Goal: Communication & Community: Answer question/provide support

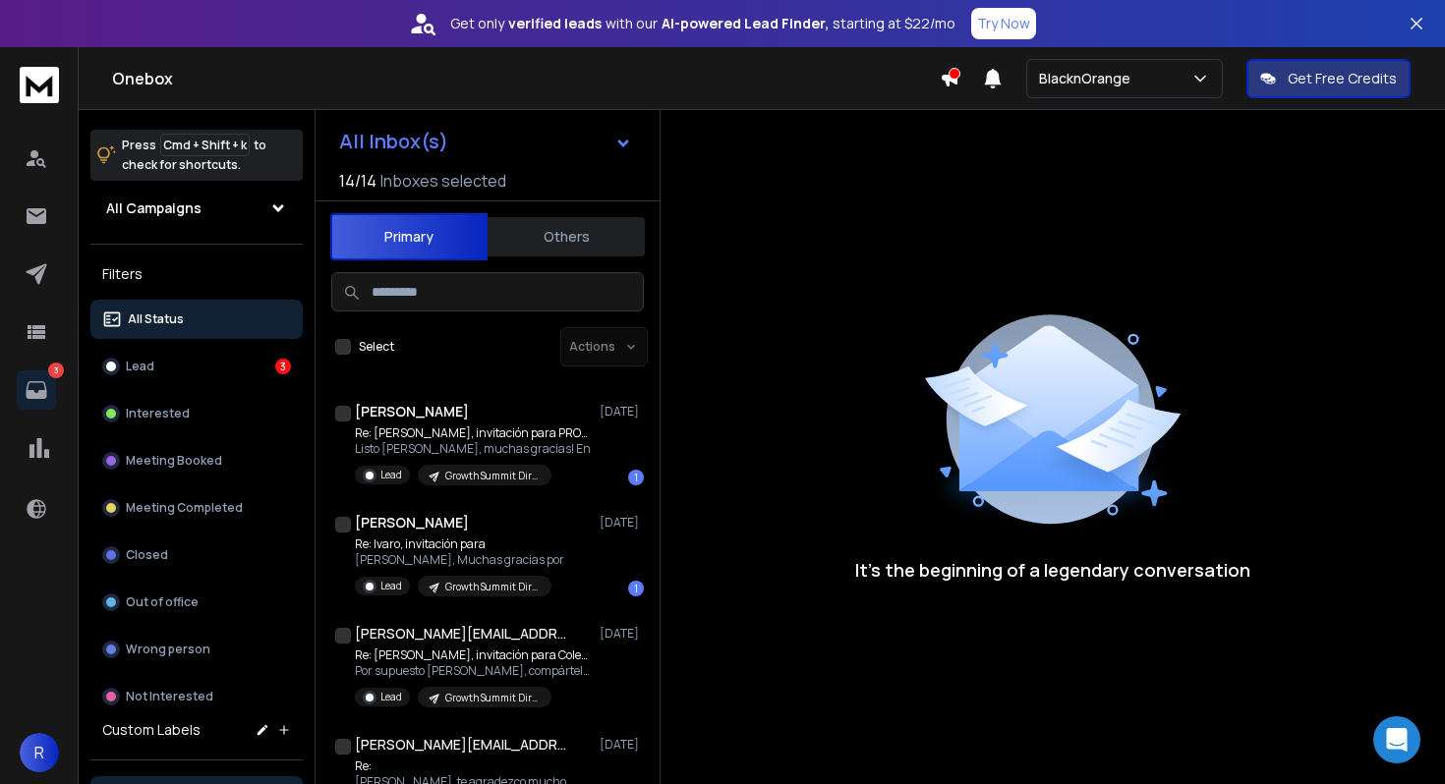
click at [817, 353] on div "It’s the beginning of a legendary conversation" at bounding box center [1052, 443] width 784 height 666
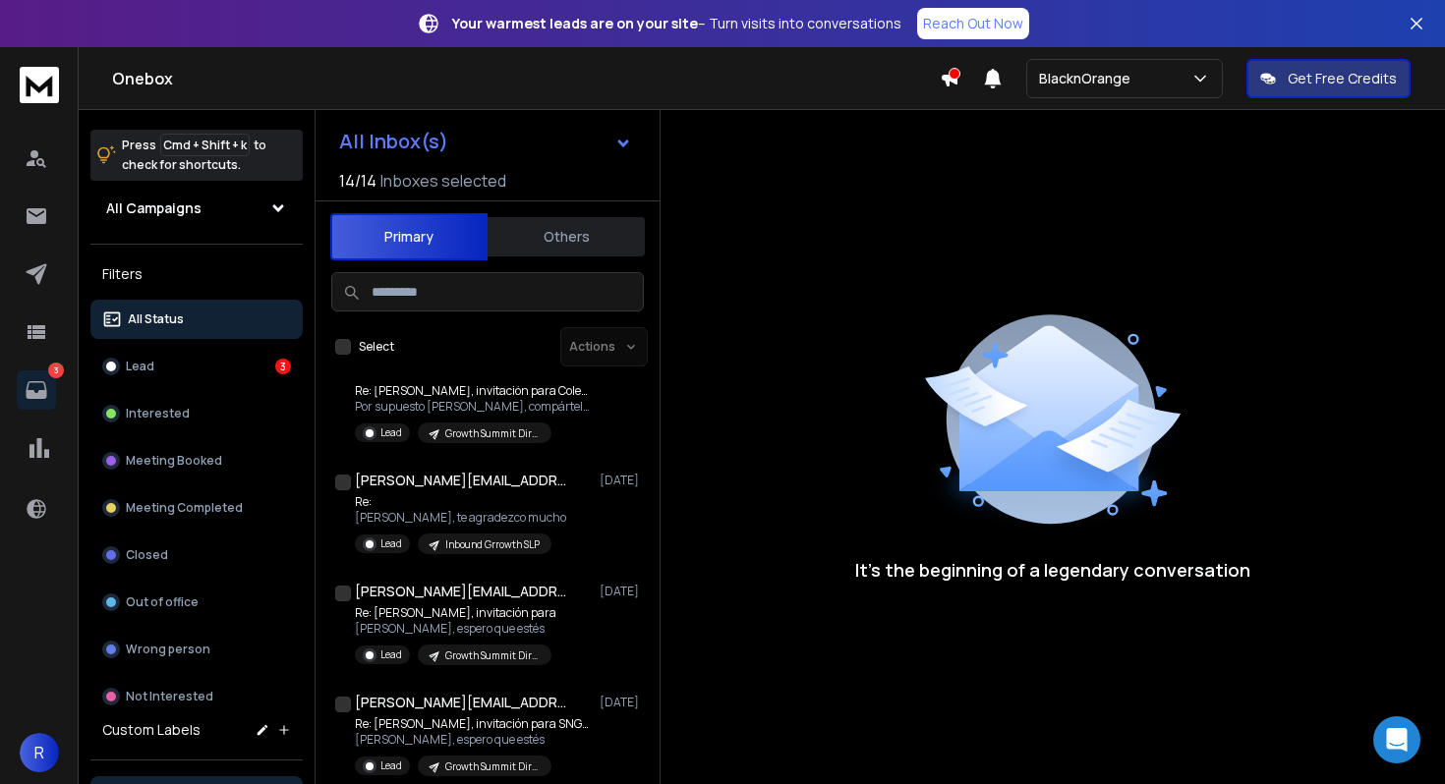
scroll to position [262, 0]
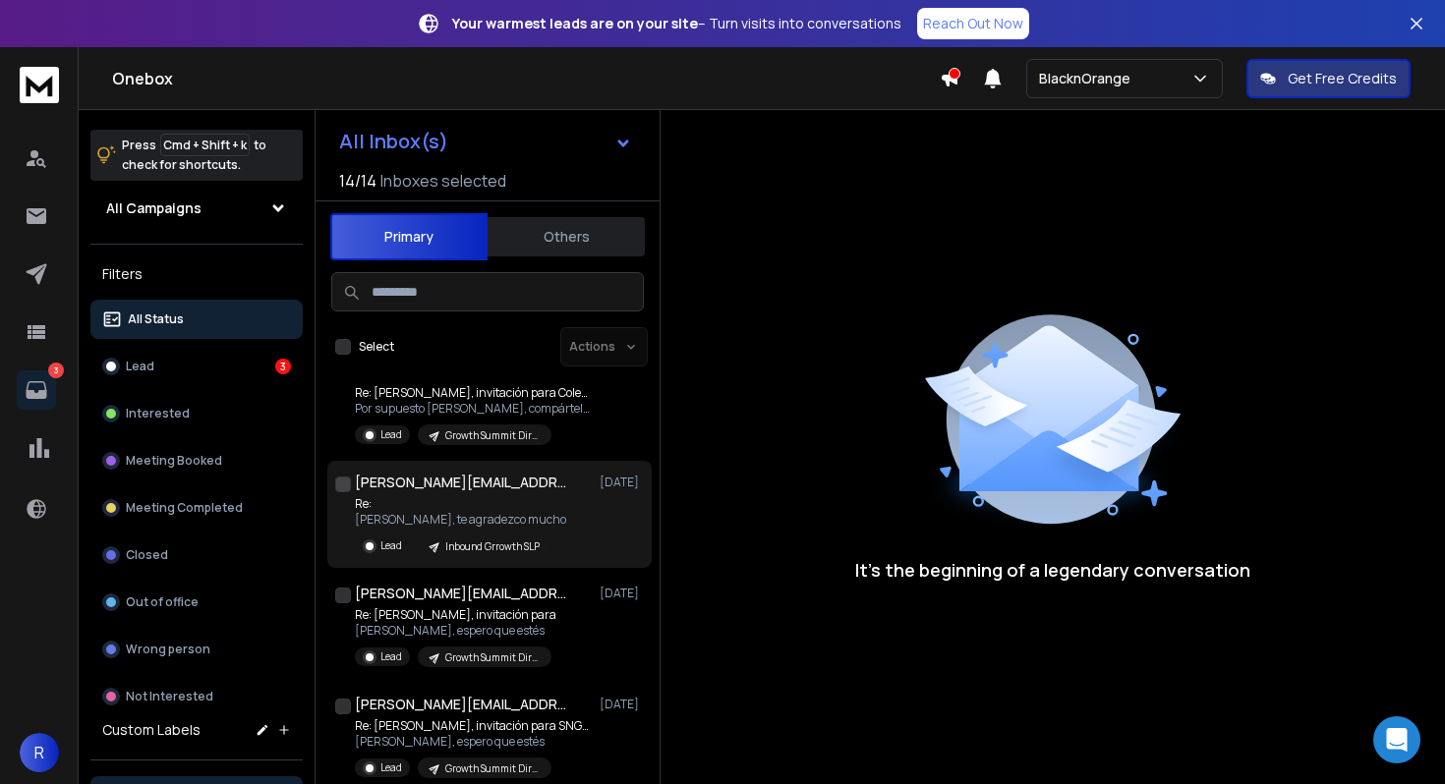
click at [503, 509] on p "Re:" at bounding box center [460, 504] width 211 height 16
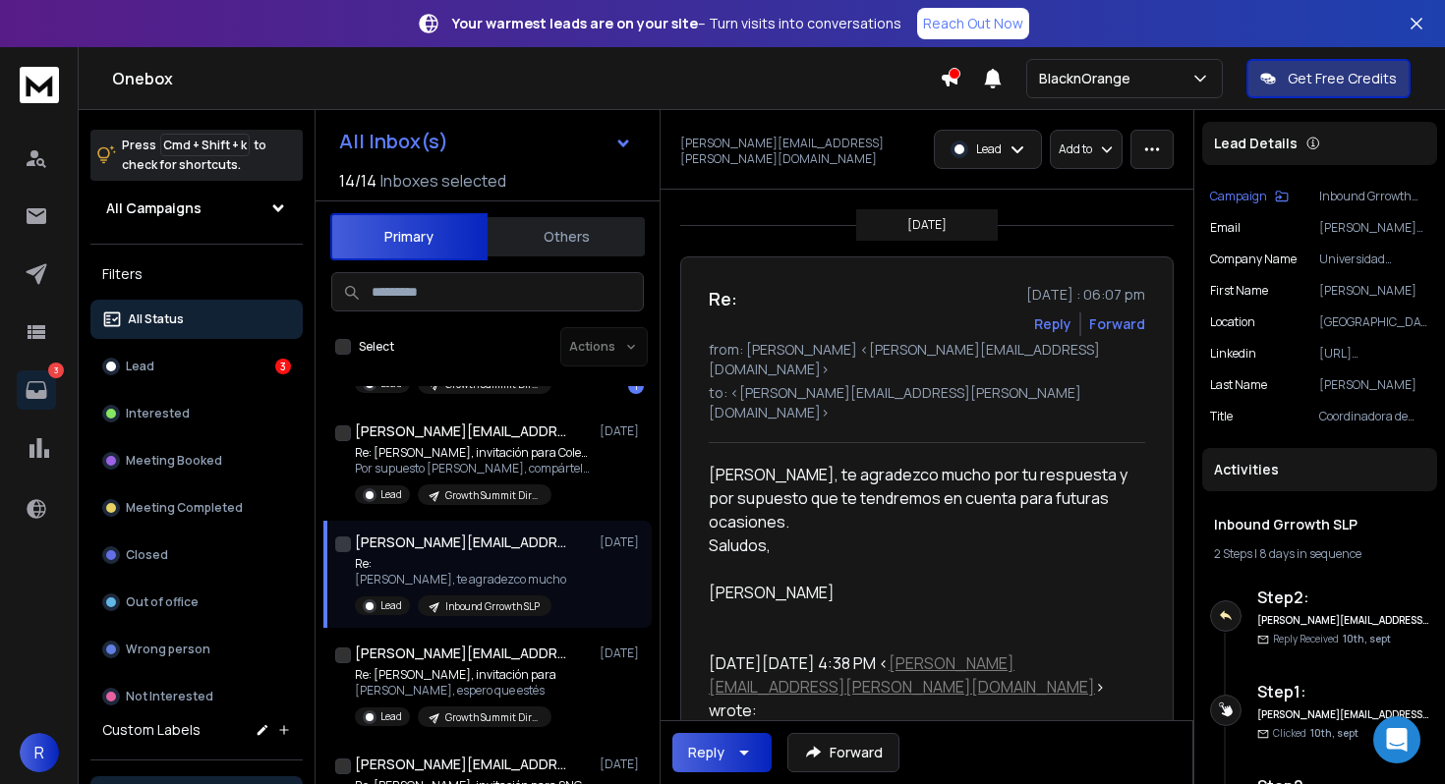
scroll to position [193, 0]
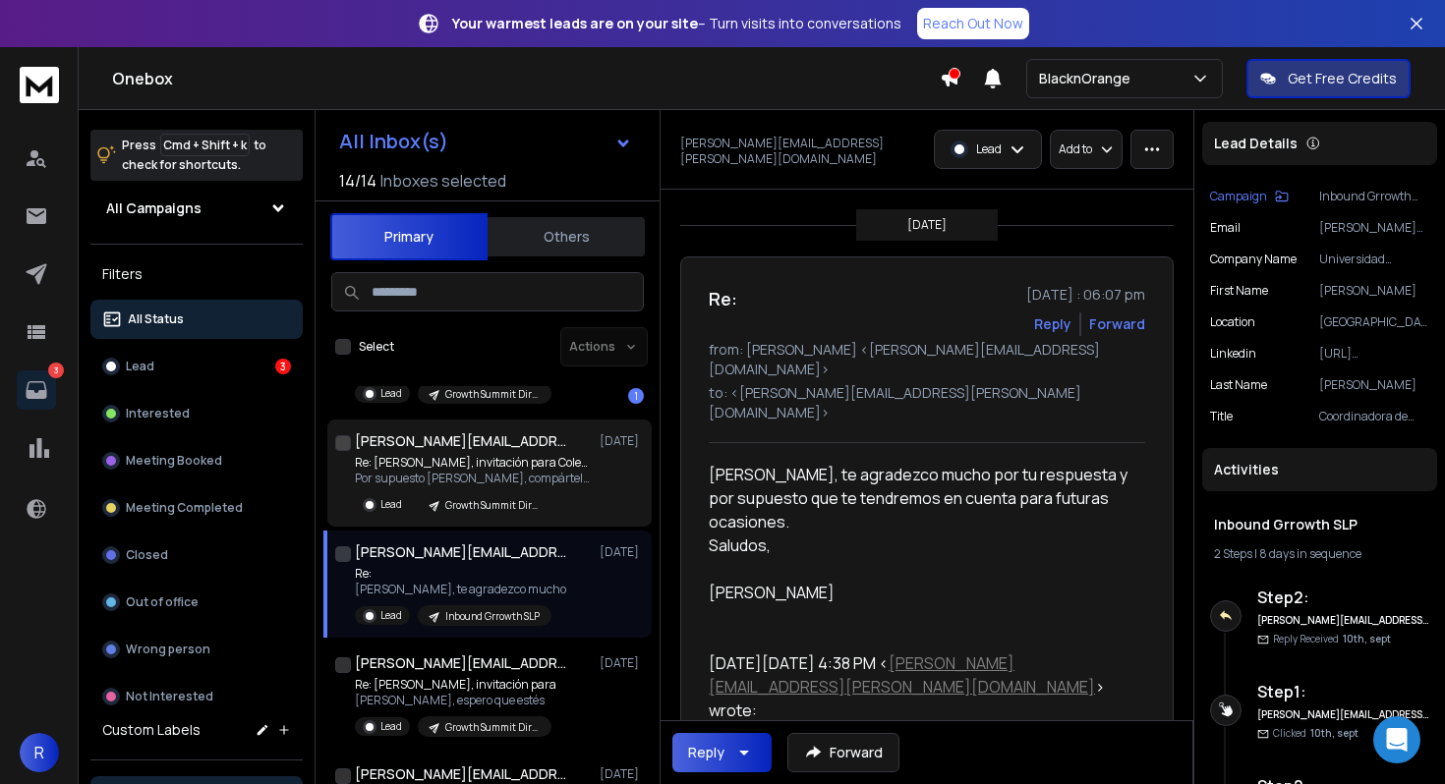
click at [498, 469] on p "Re: [PERSON_NAME], invitación para Colegio" at bounding box center [473, 463] width 236 height 16
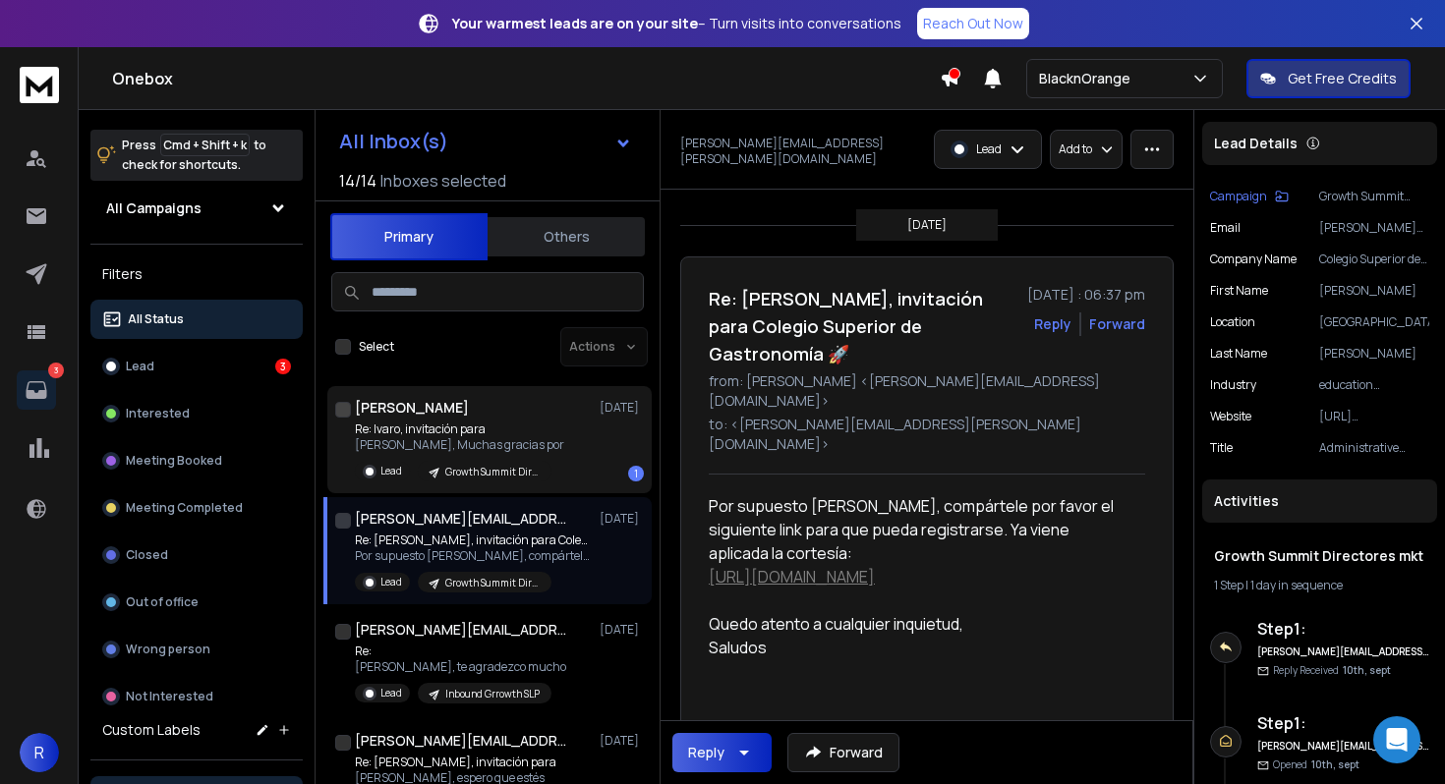
scroll to position [100, 0]
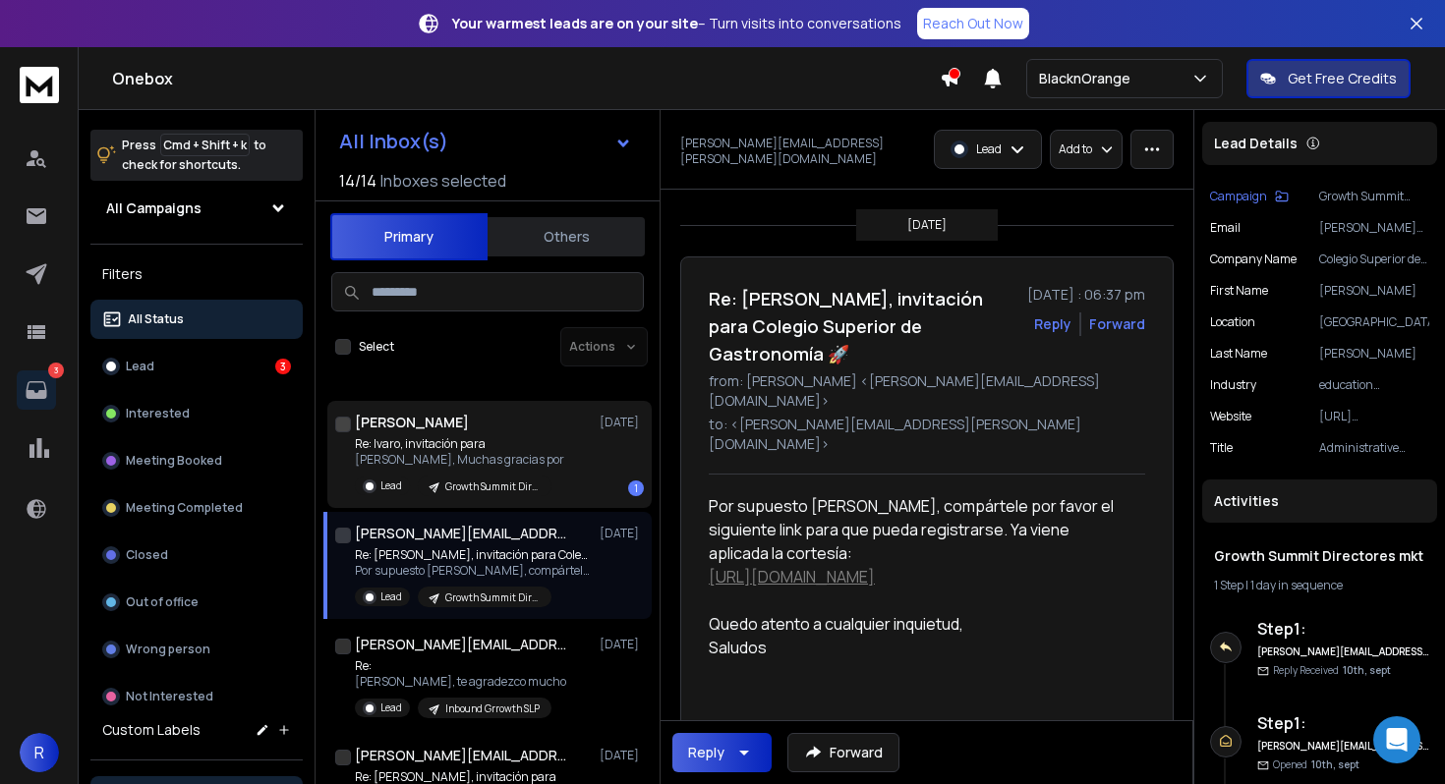
click at [489, 459] on p "[PERSON_NAME], Muchas gracias por" at bounding box center [459, 460] width 209 height 16
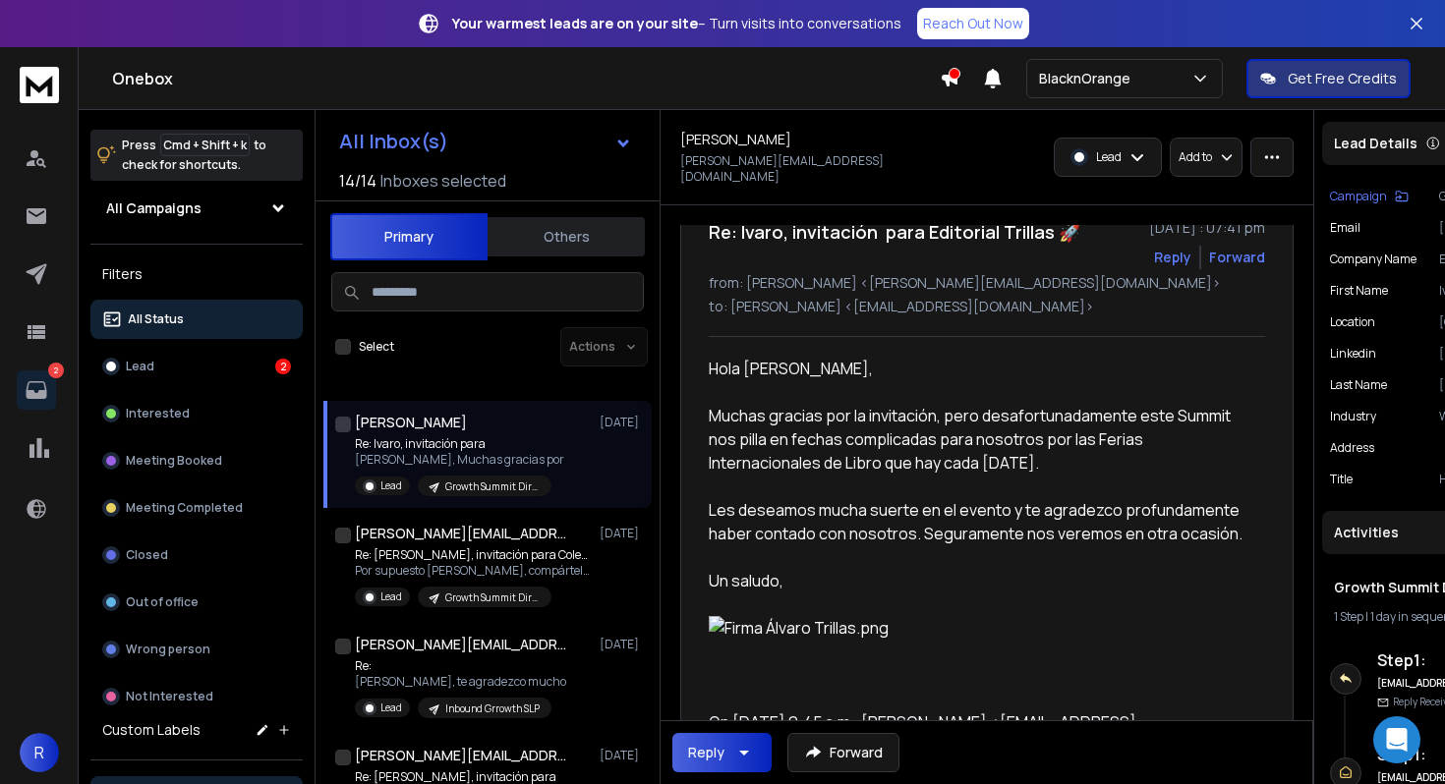
scroll to position [0, 0]
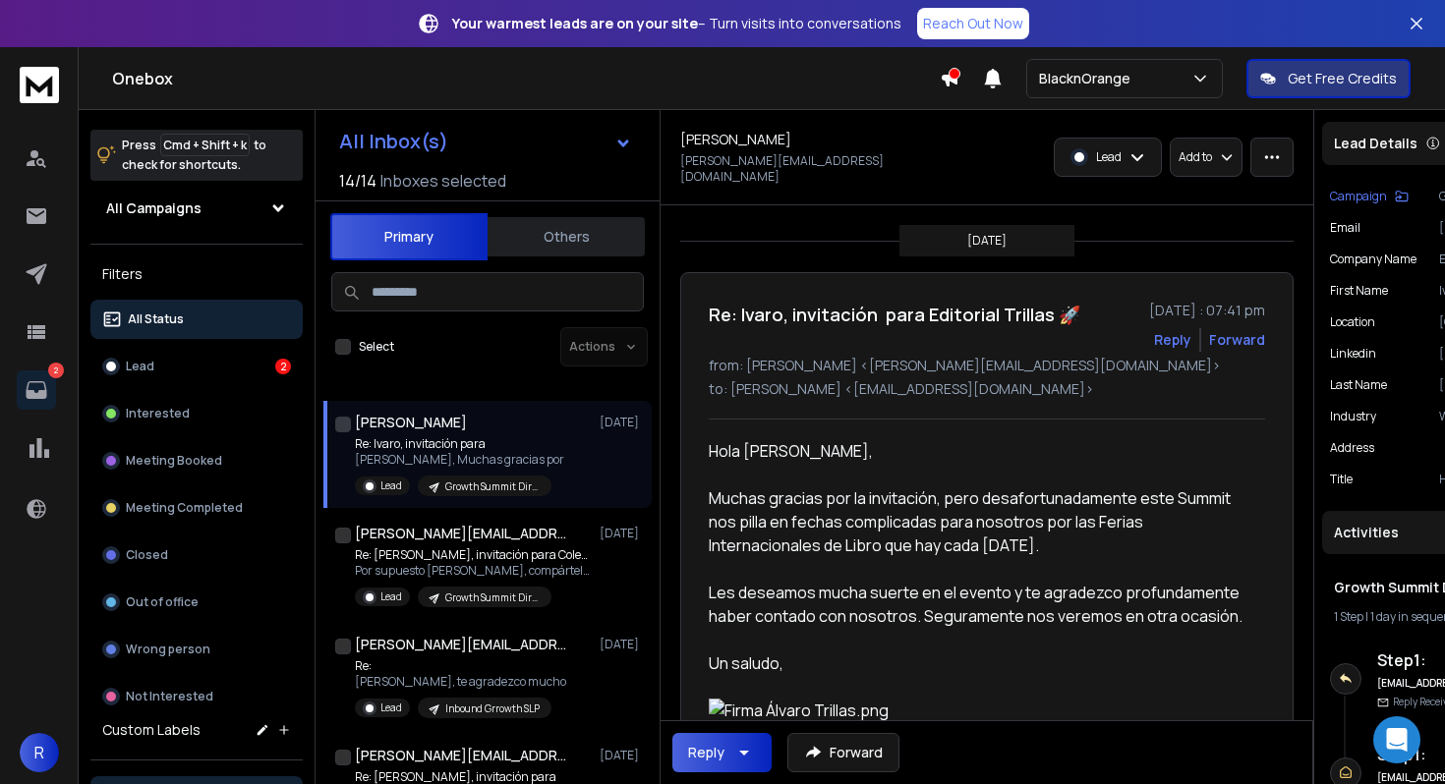
click at [732, 752] on icon "button" at bounding box center [744, 753] width 24 height 24
click at [703, 747] on div "Reply" at bounding box center [706, 753] width 36 height 20
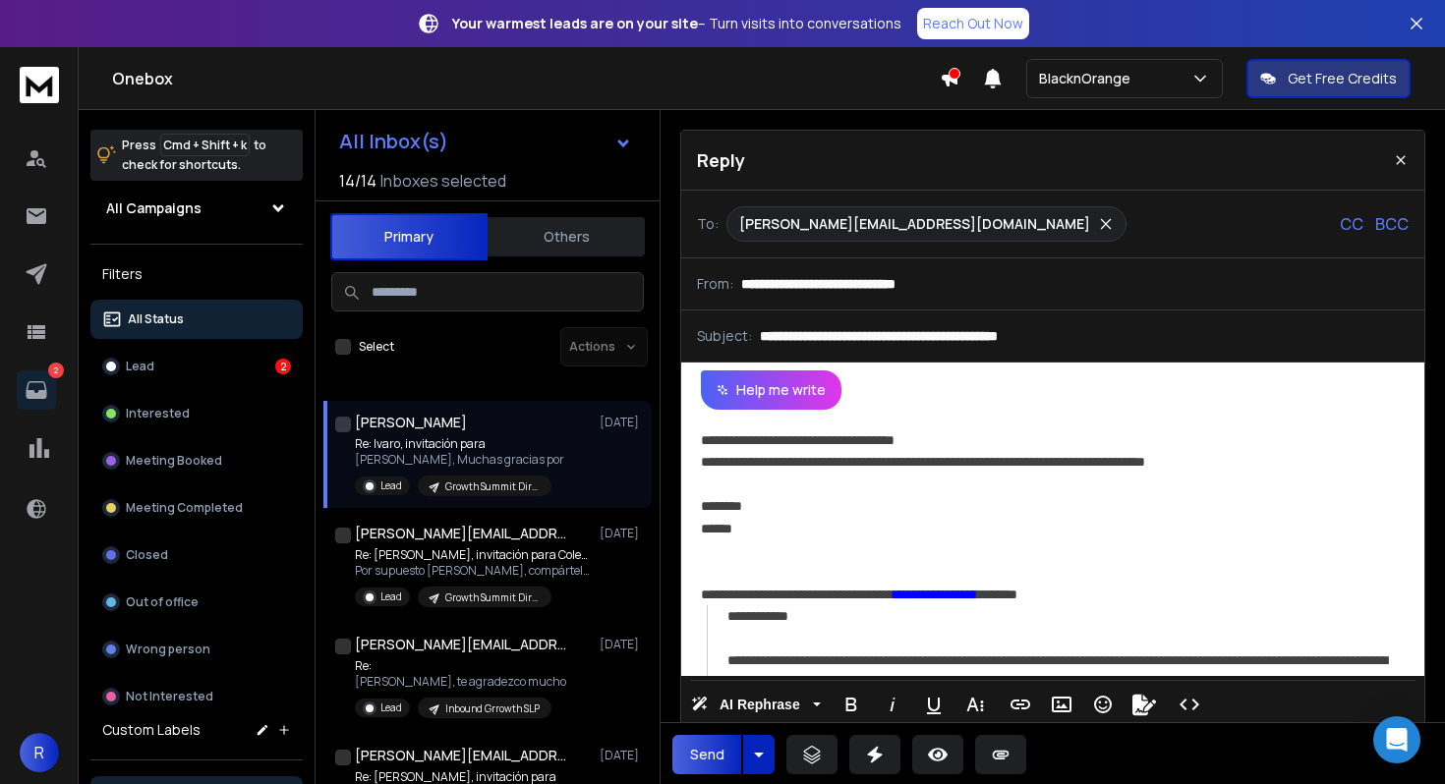
click at [709, 768] on button "Send" at bounding box center [706, 754] width 69 height 39
click at [706, 759] on div "Send" at bounding box center [735, 754] width 127 height 39
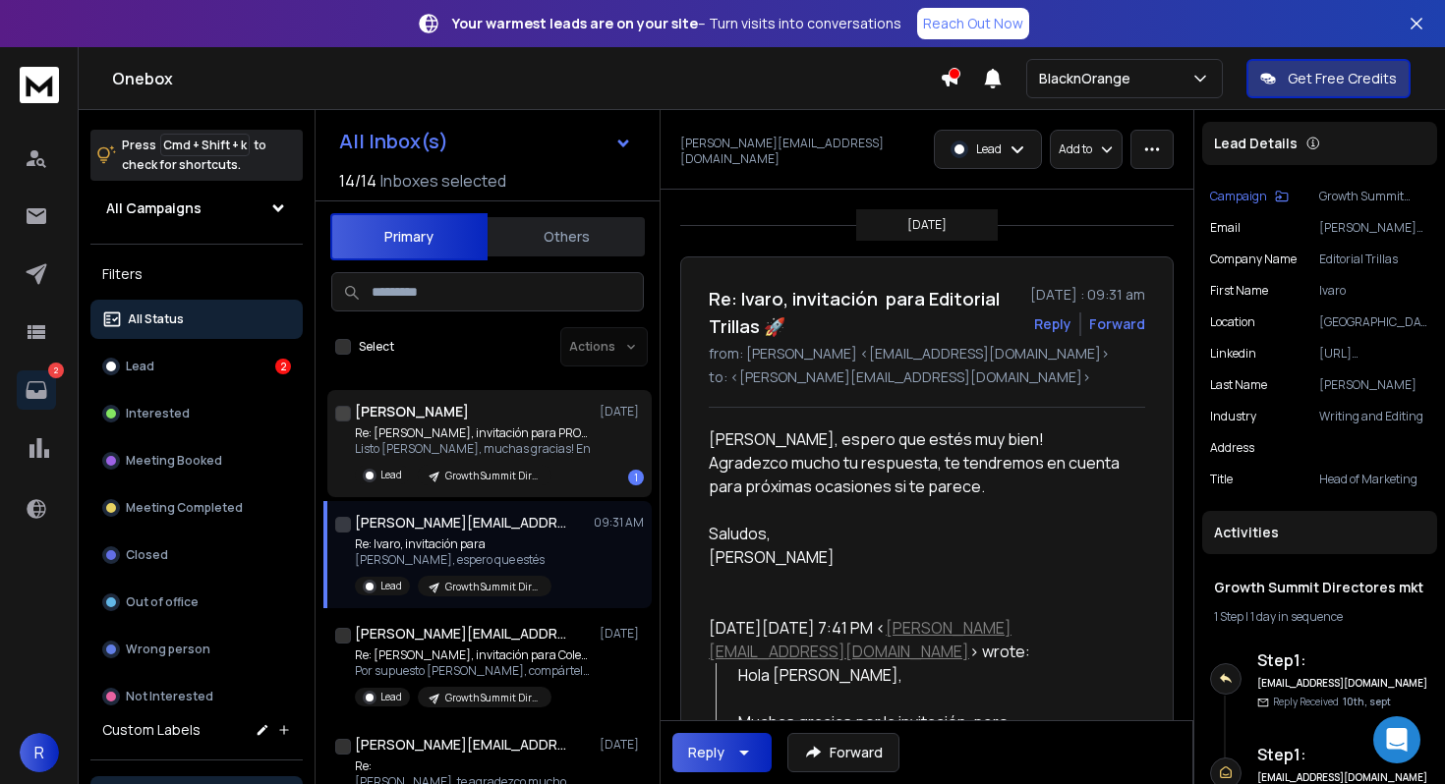
click at [493, 438] on p "Re: [PERSON_NAME], invitación para PRODU" at bounding box center [473, 433] width 236 height 16
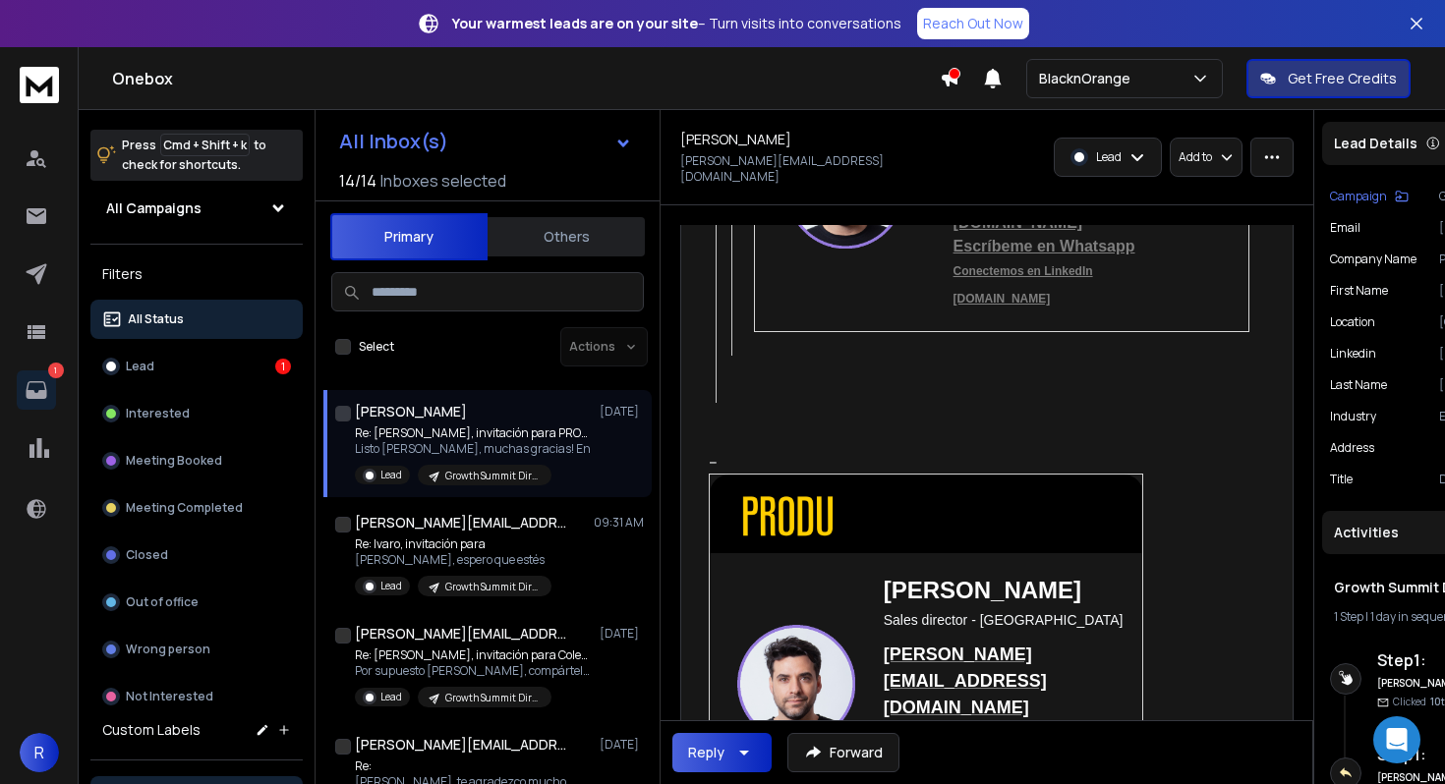
scroll to position [2347, 0]
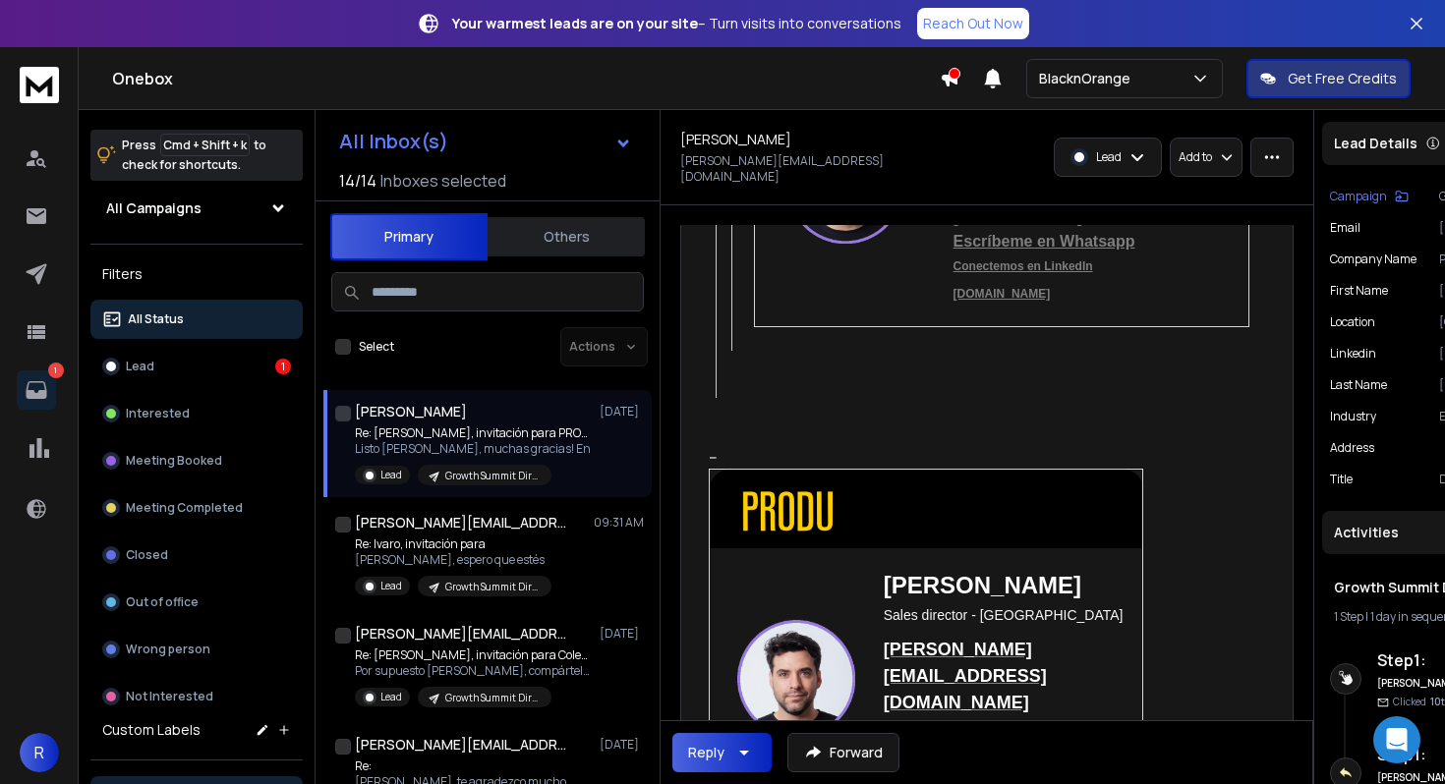
click at [714, 746] on div "Reply" at bounding box center [706, 753] width 36 height 20
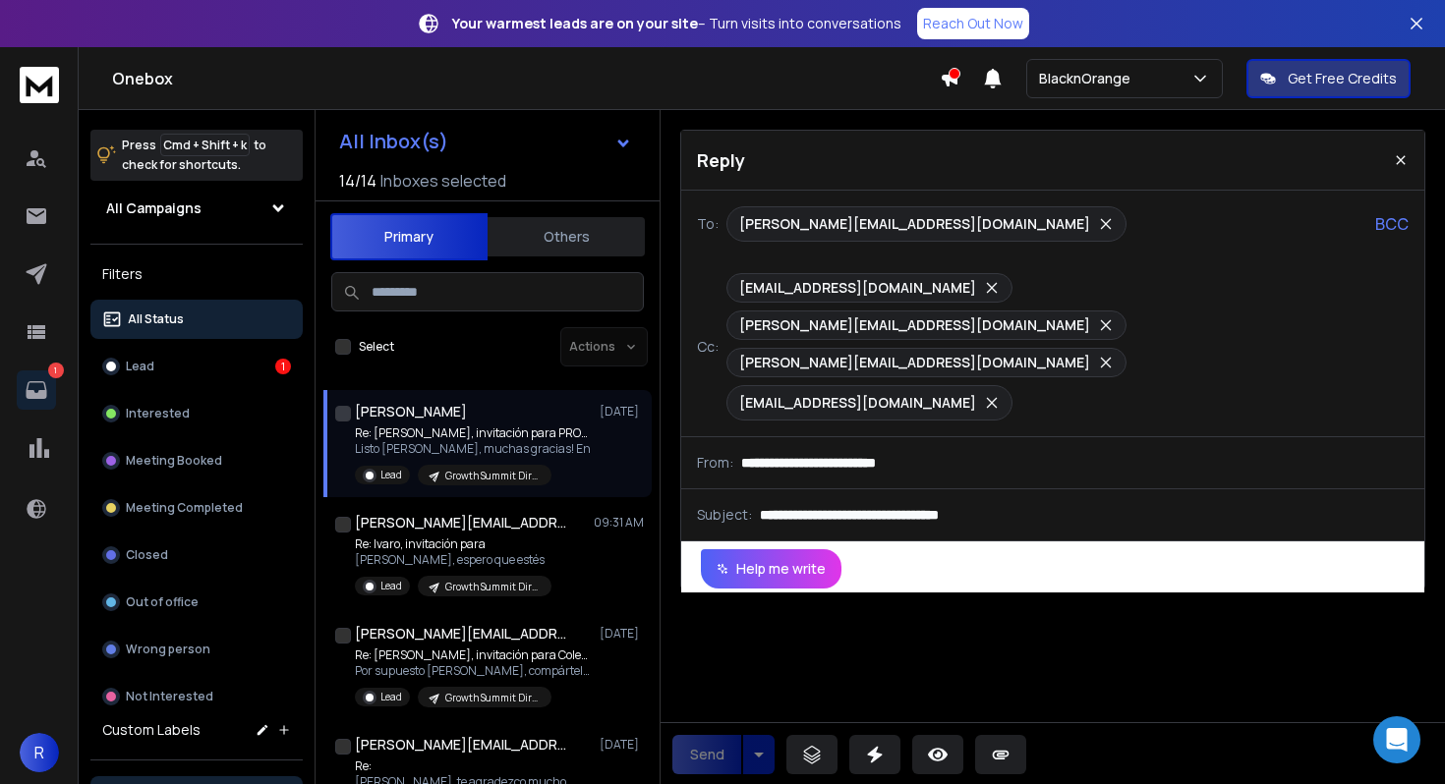
scroll to position [0, 0]
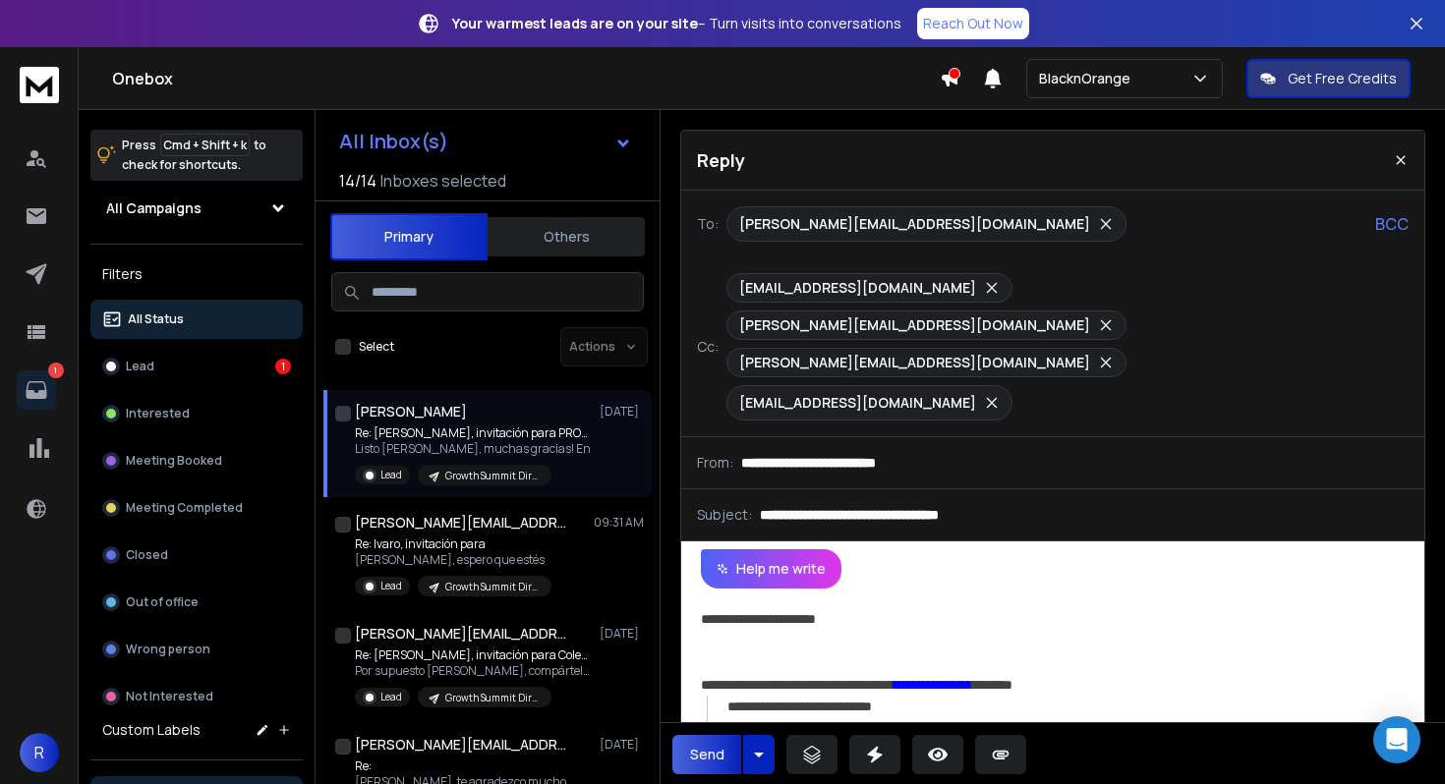
click at [712, 759] on button "Send" at bounding box center [706, 754] width 69 height 39
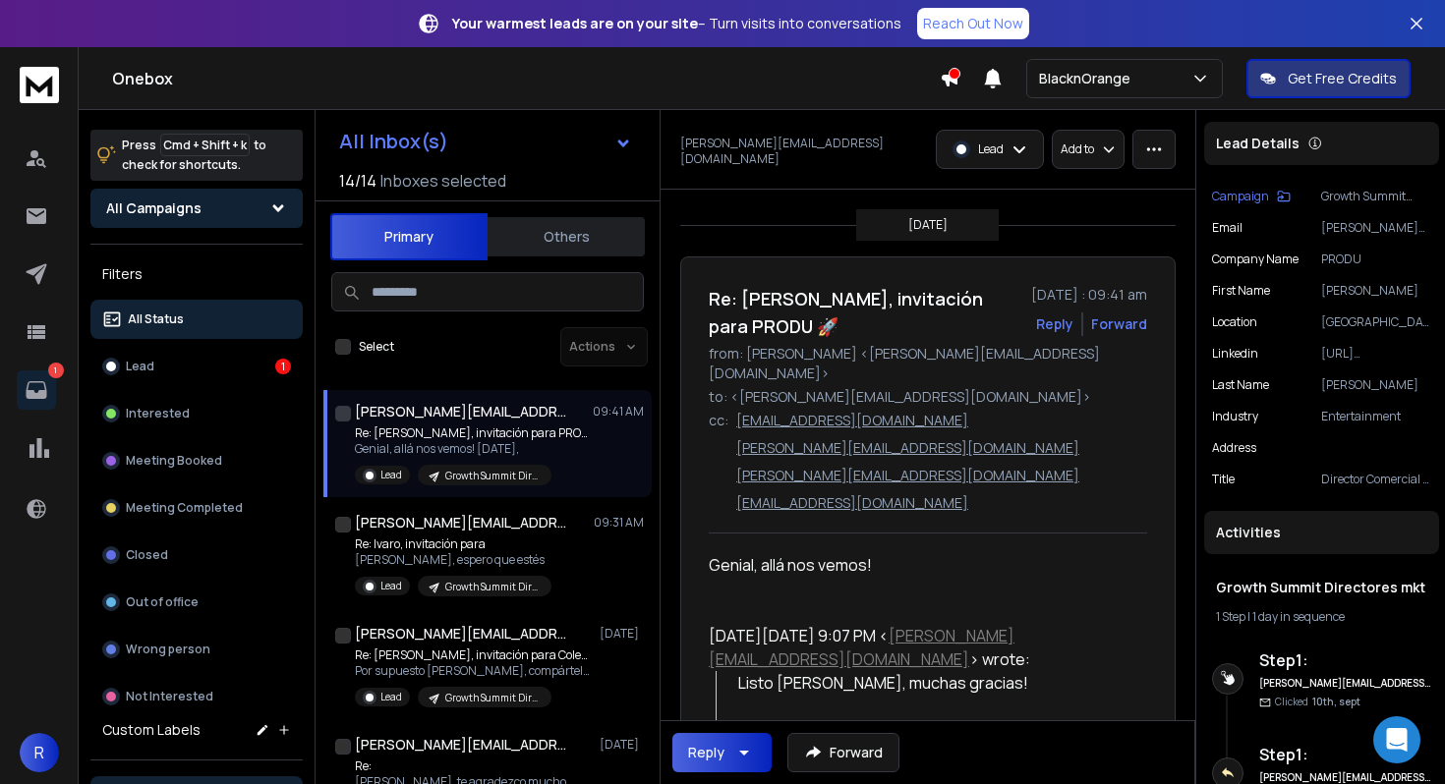
click at [247, 205] on button "All Campaigns" at bounding box center [196, 208] width 212 height 39
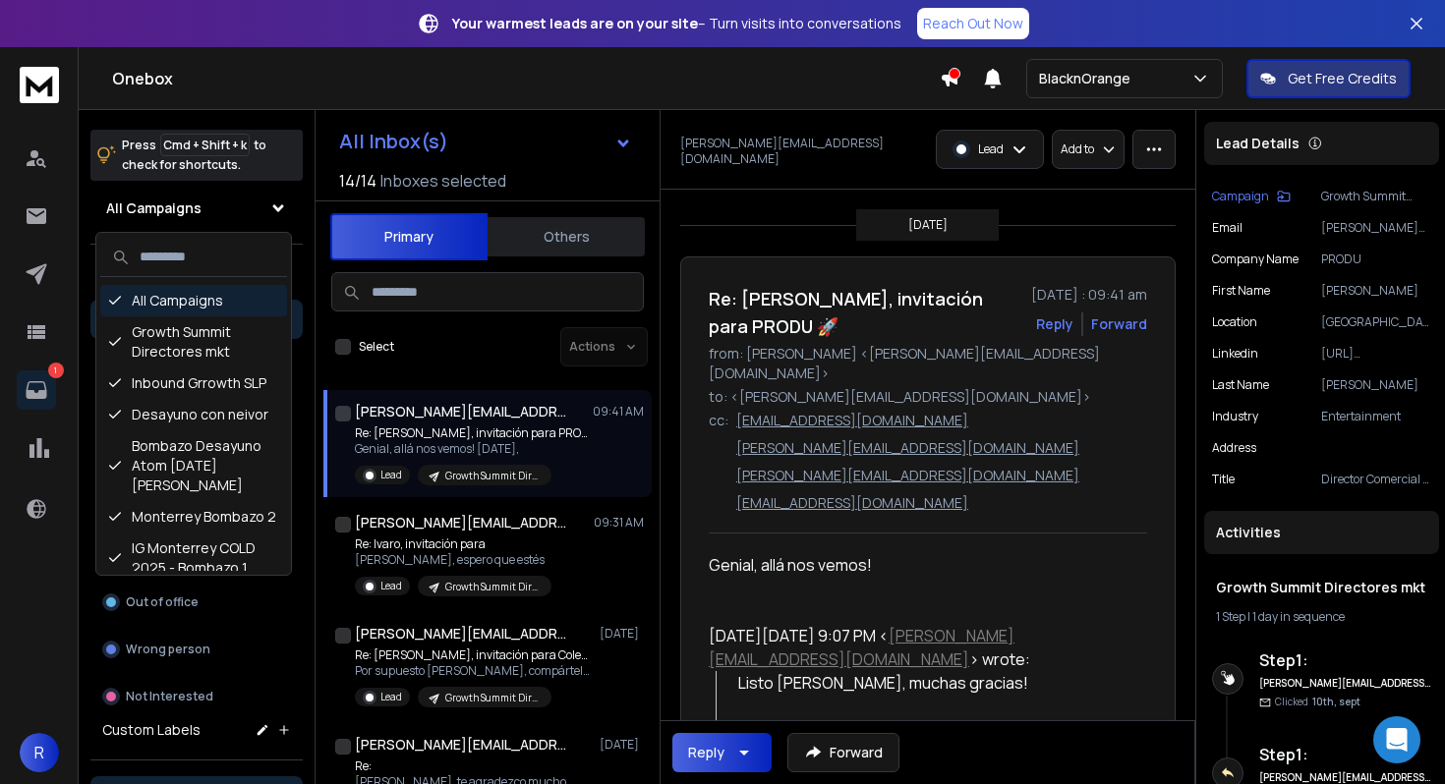
click at [186, 307] on div "All Campaigns" at bounding box center [193, 300] width 187 height 31
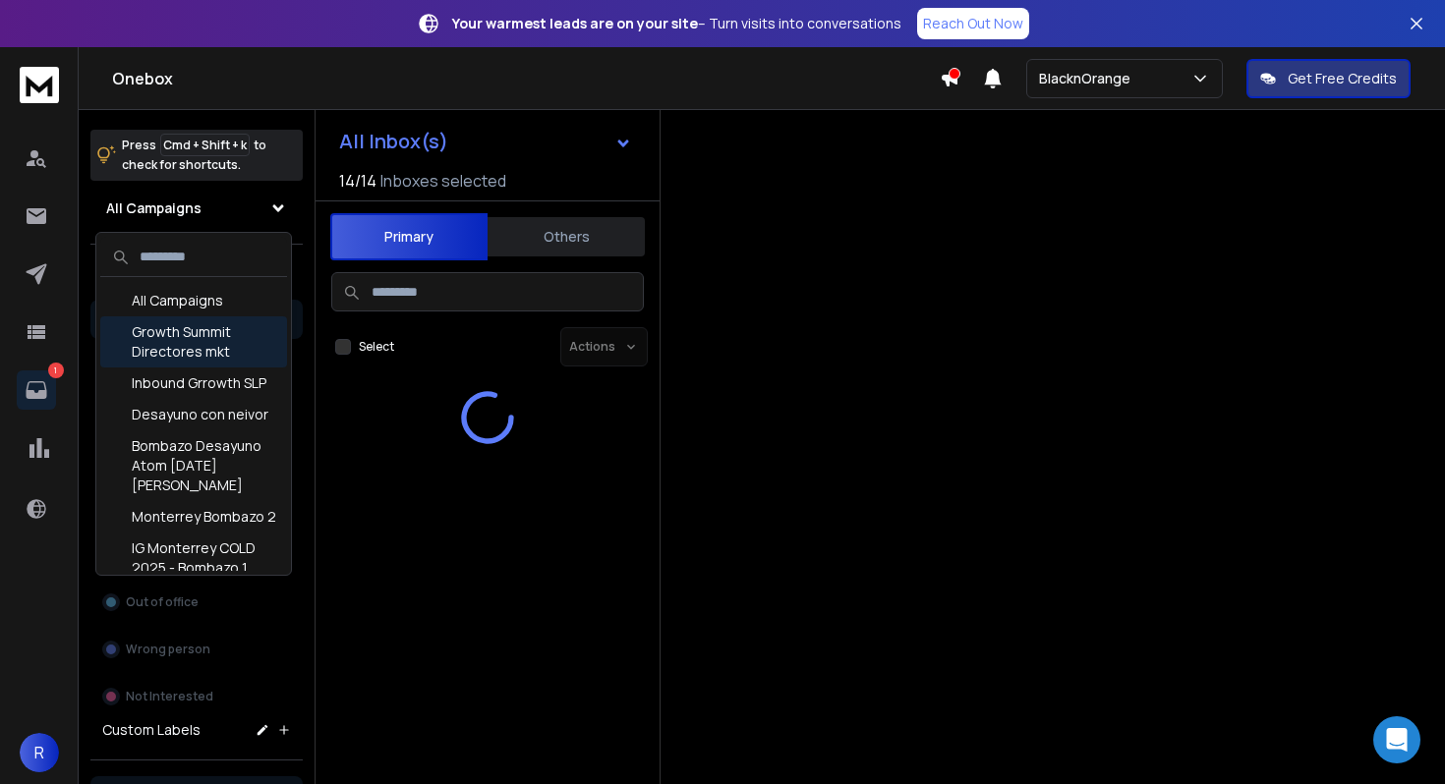
click at [188, 354] on div "Growth Summit Directores mkt" at bounding box center [193, 341] width 187 height 51
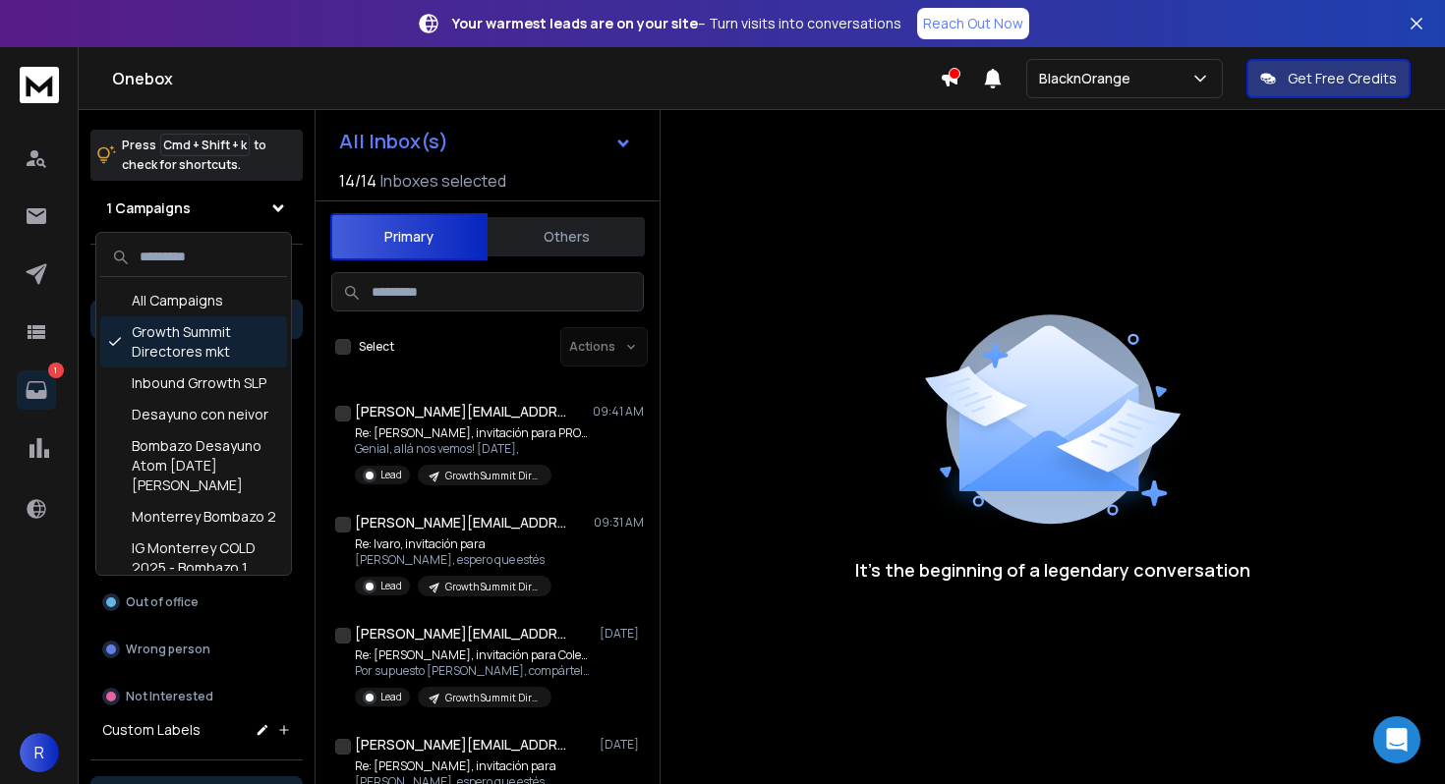
click at [161, 343] on div "Growth Summit Directores mkt" at bounding box center [193, 341] width 187 height 51
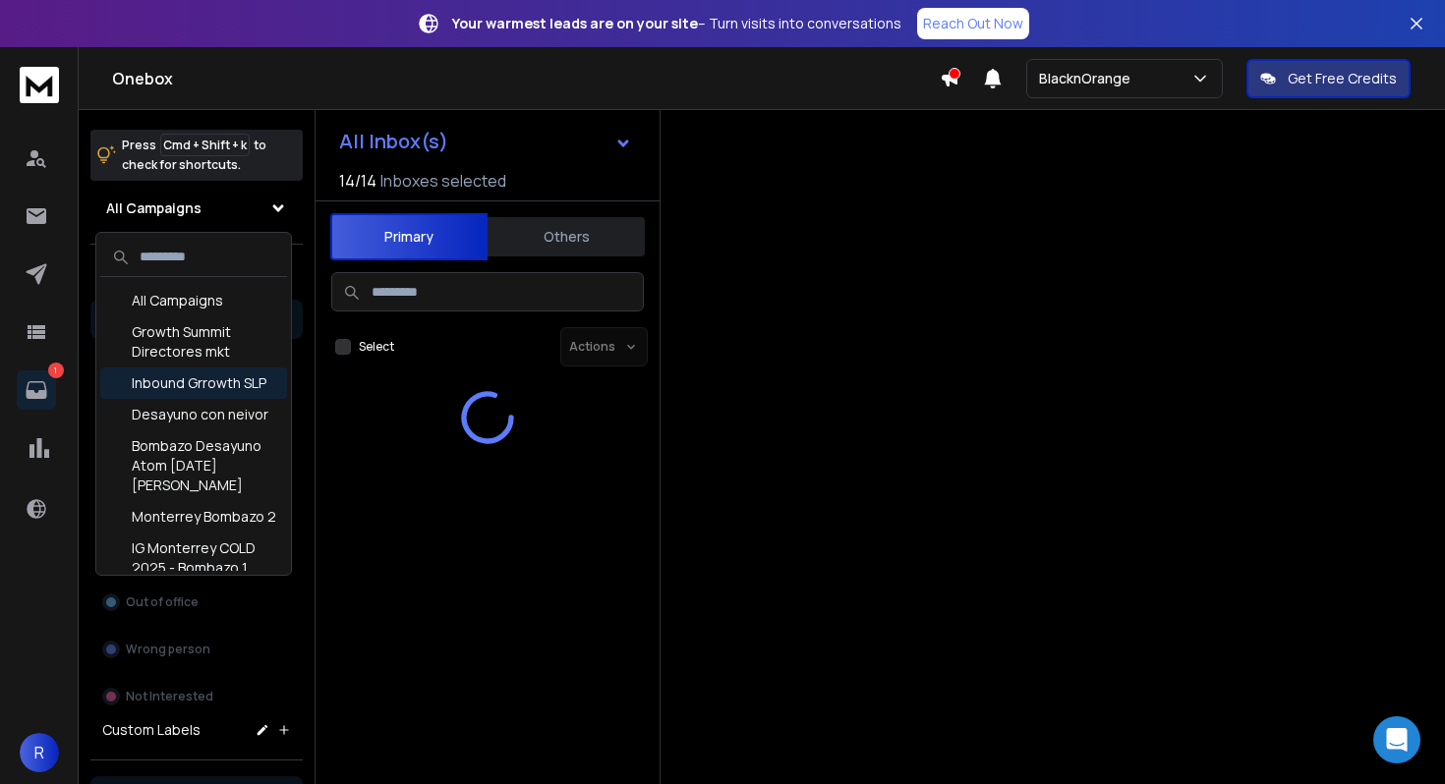
click at [157, 384] on div "Inbound Grrowth SLP" at bounding box center [193, 383] width 187 height 31
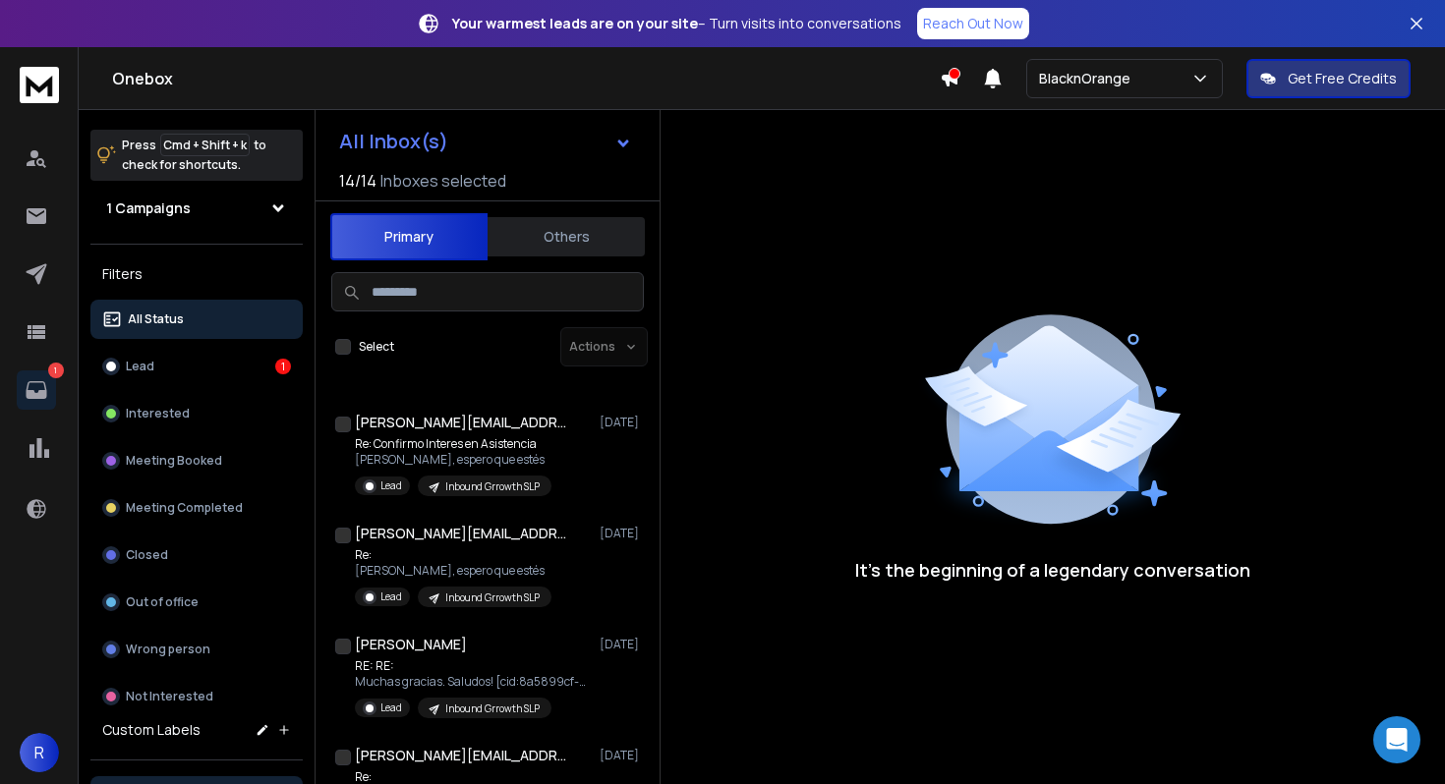
scroll to position [964, 0]
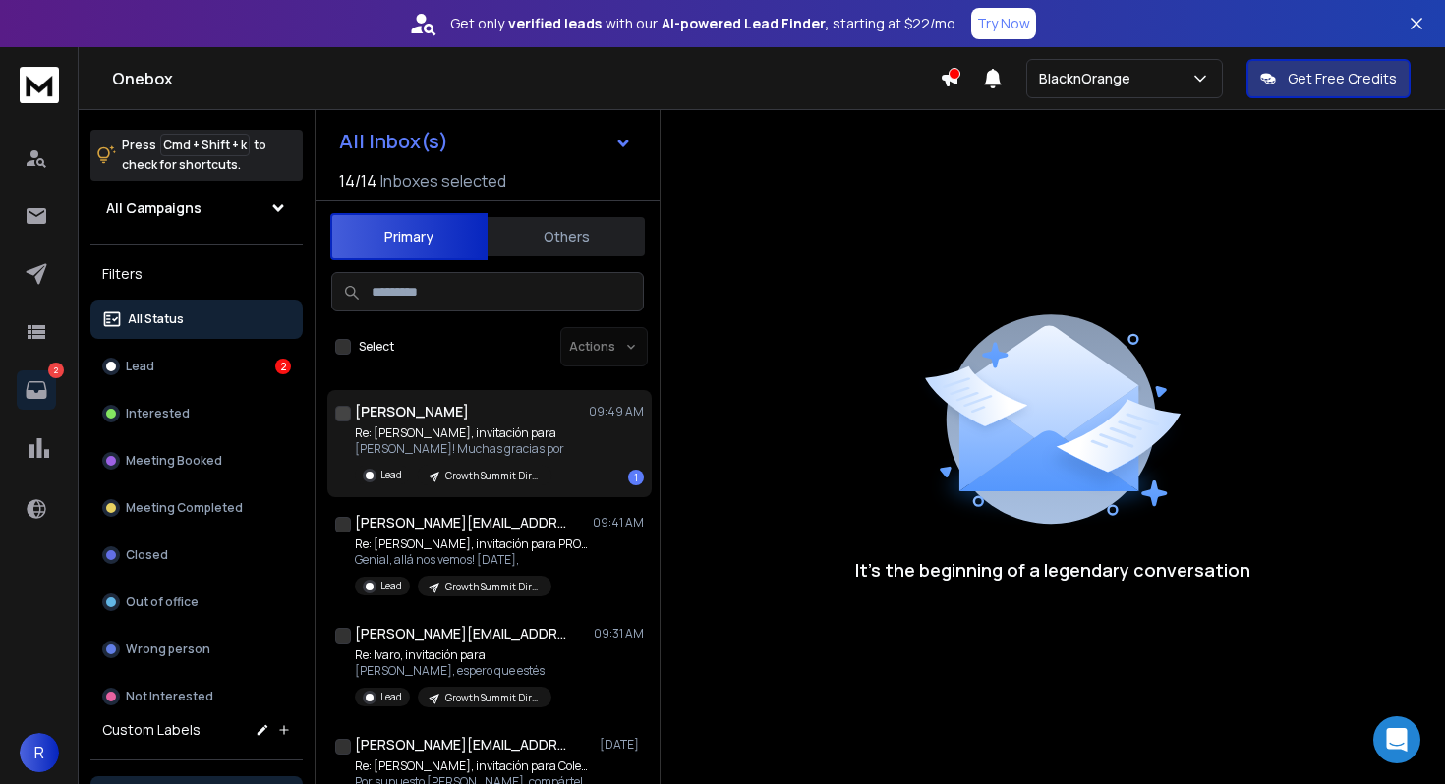
click at [447, 430] on p "Re: Martha, invitación para" at bounding box center [459, 433] width 209 height 16
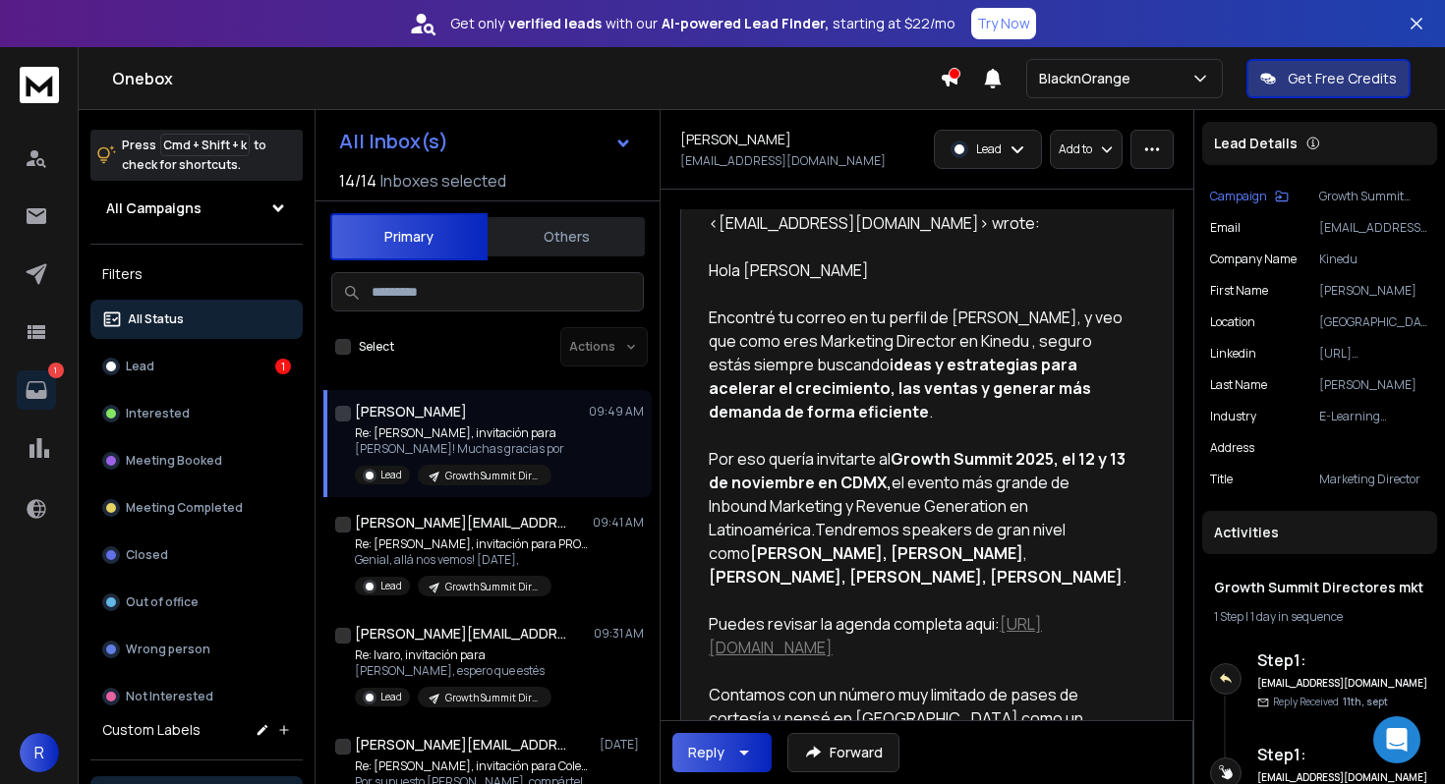
scroll to position [304, 0]
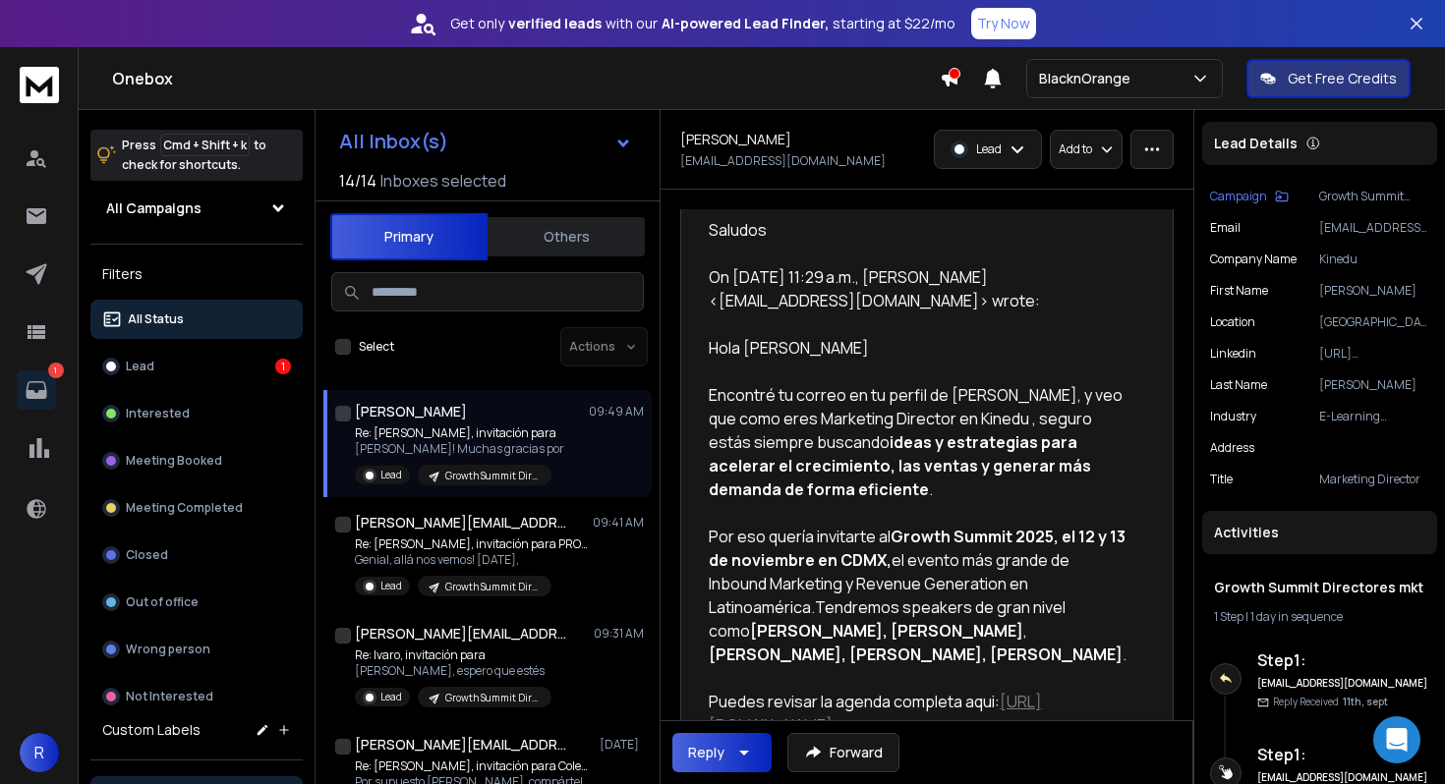
click at [706, 745] on div "Reply" at bounding box center [706, 753] width 36 height 20
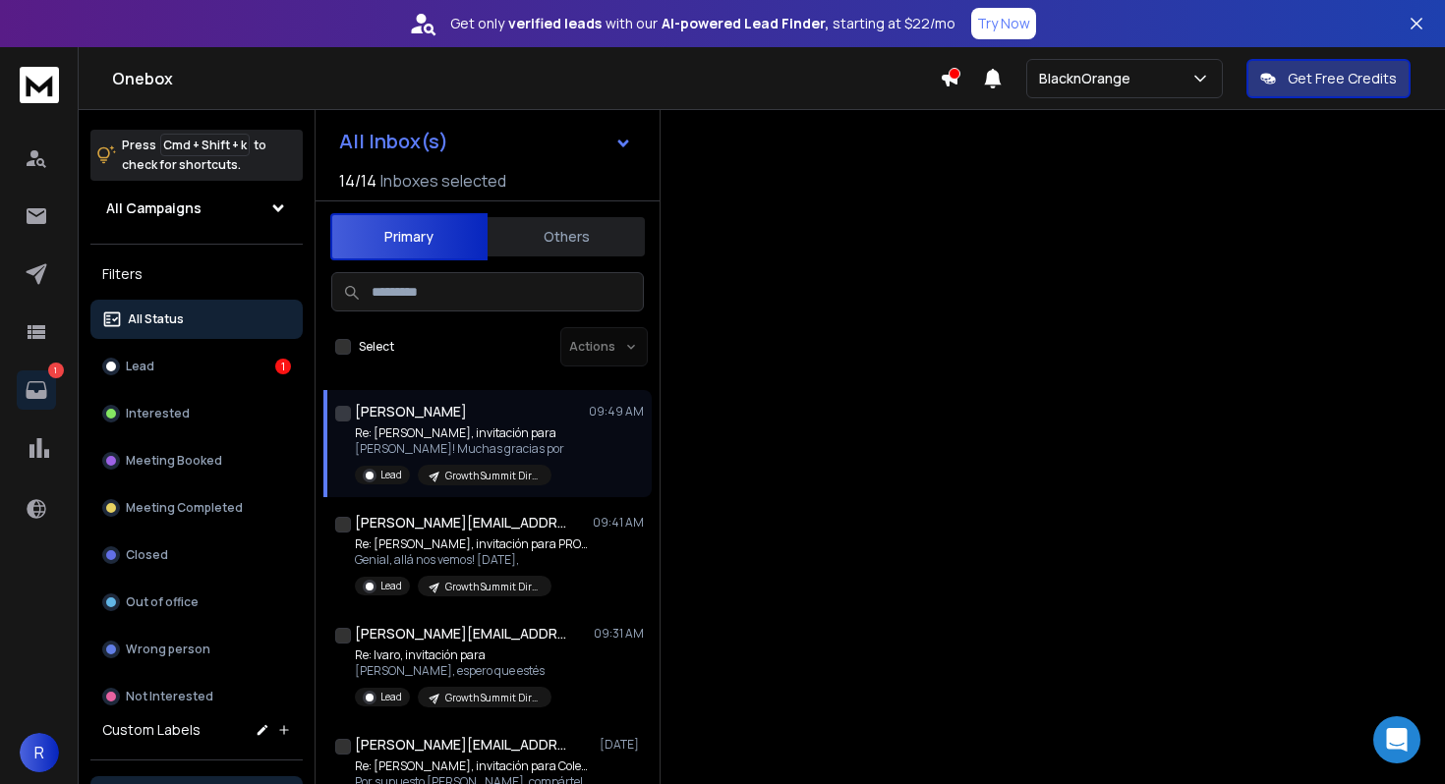
scroll to position [0, 0]
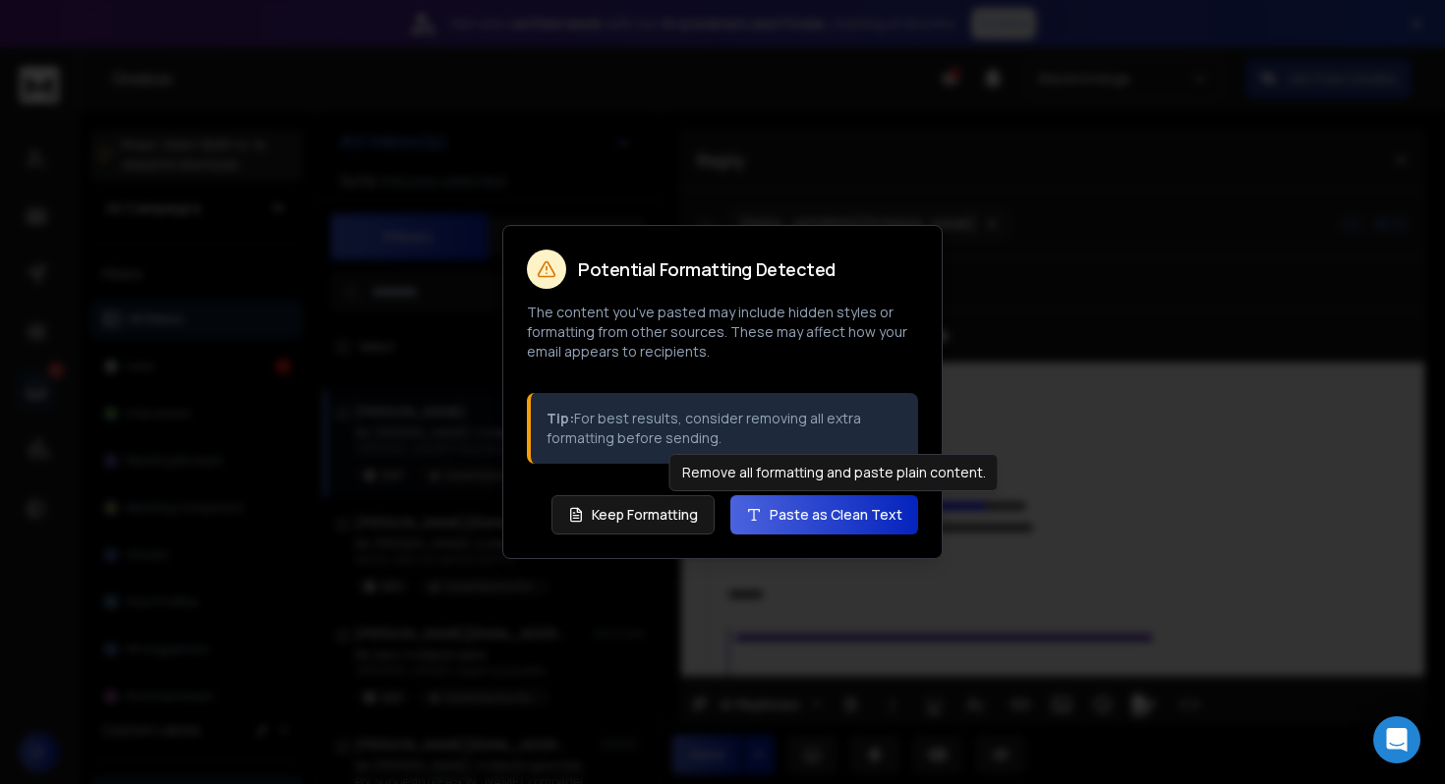
click at [853, 512] on button "Paste as Clean Text" at bounding box center [824, 514] width 188 height 39
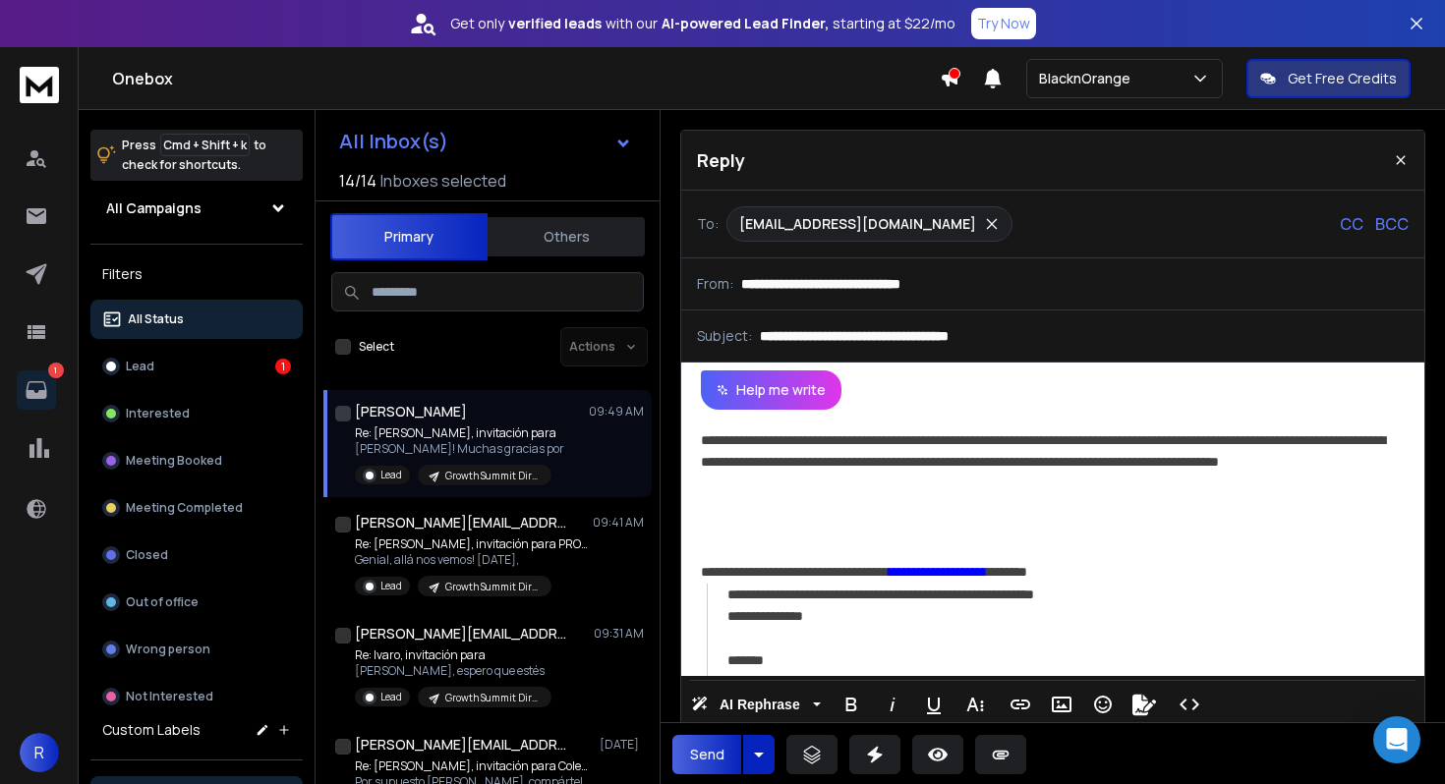
click at [728, 447] on div "**********" at bounding box center [1050, 462] width 698 height 66
click at [957, 441] on div "**********" at bounding box center [1050, 462] width 698 height 66
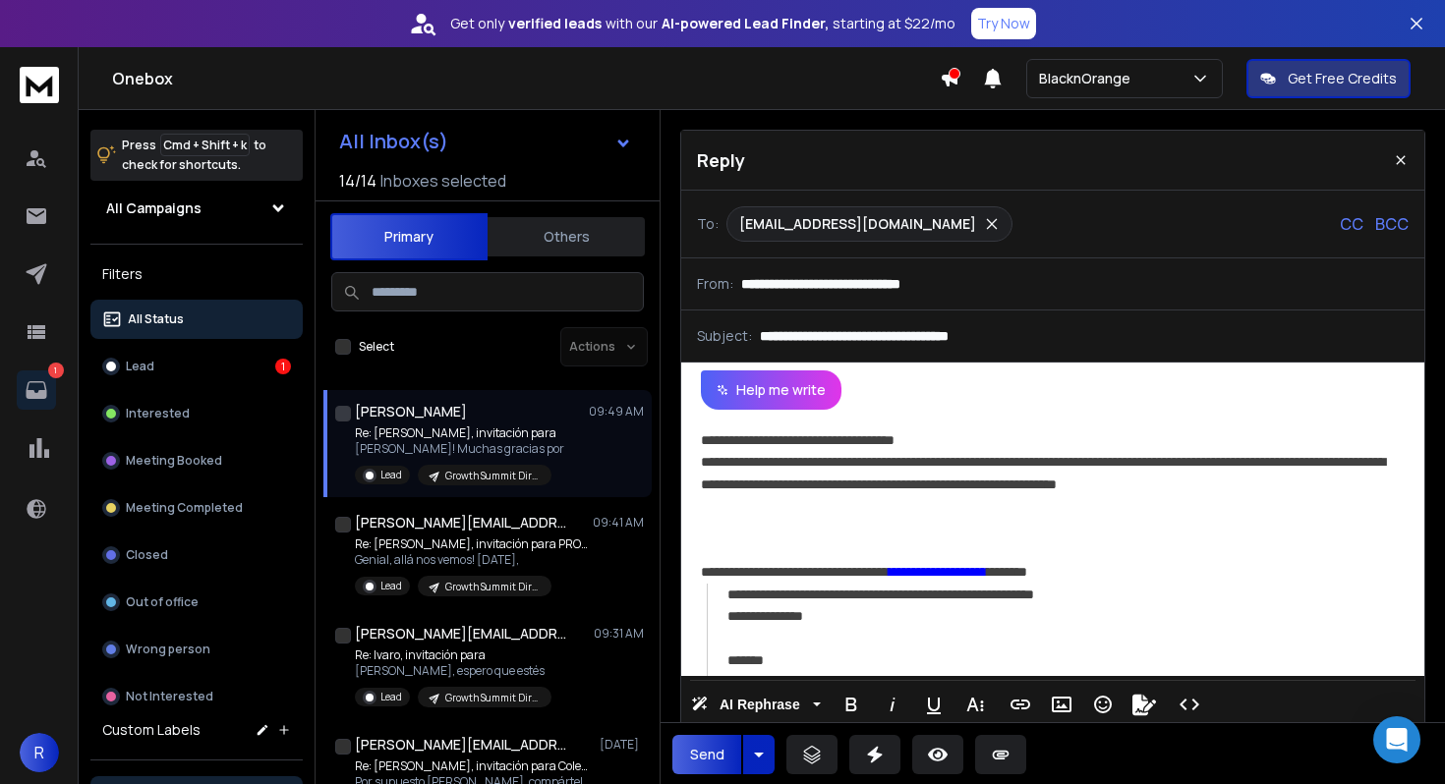
click at [771, 486] on div "**********" at bounding box center [1050, 462] width 698 height 66
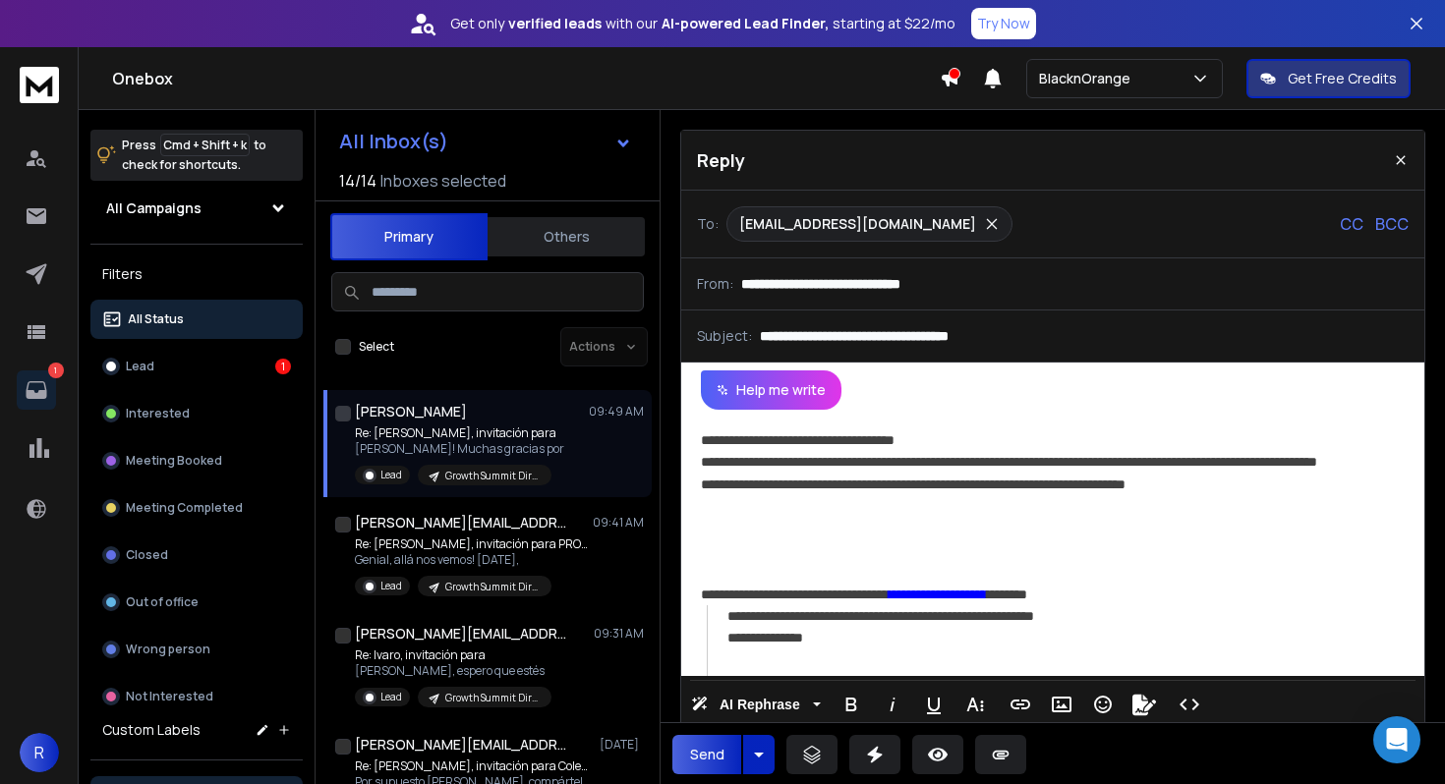
click at [1119, 510] on div "**********" at bounding box center [1050, 473] width 698 height 88
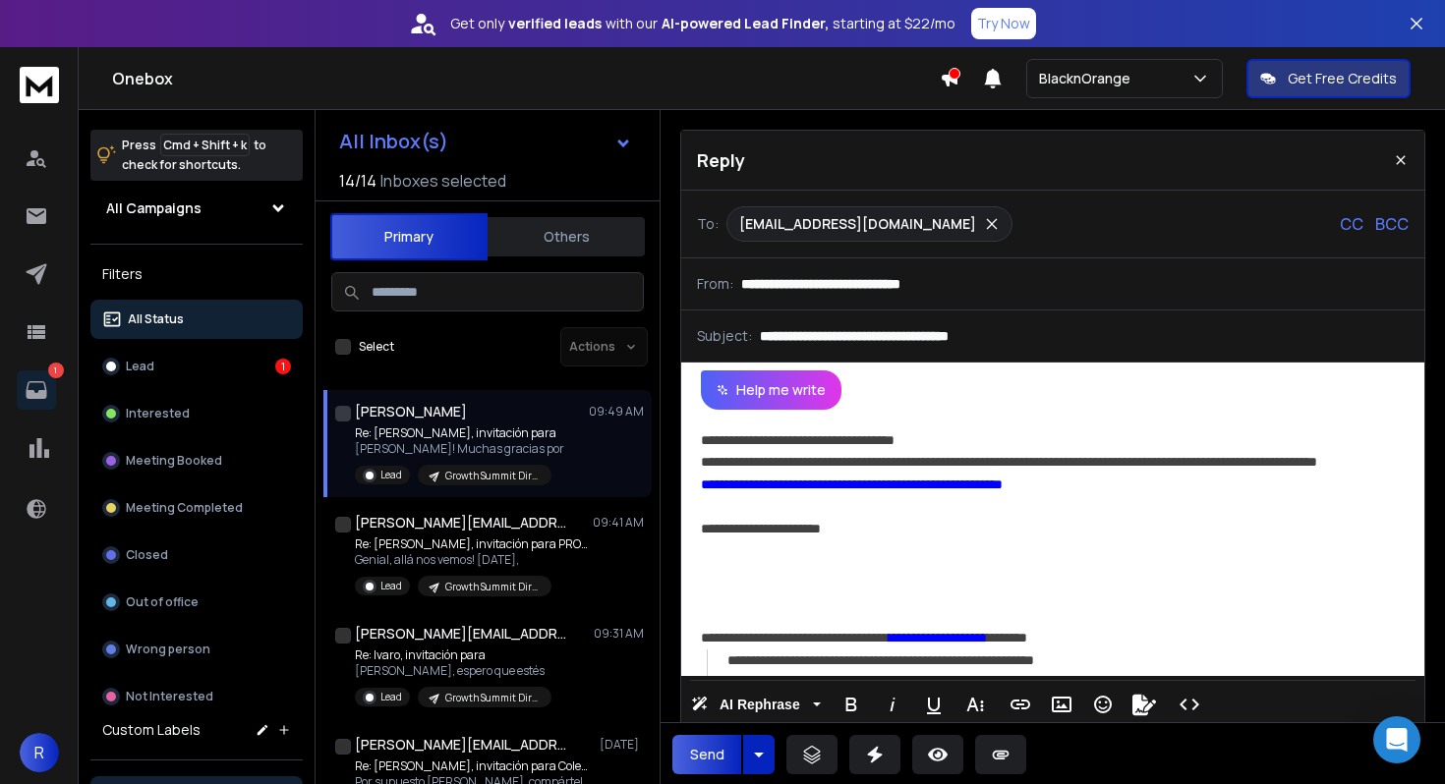
click at [808, 553] on div "**********" at bounding box center [1050, 495] width 698 height 132
click at [804, 553] on div "**********" at bounding box center [1050, 495] width 698 height 132
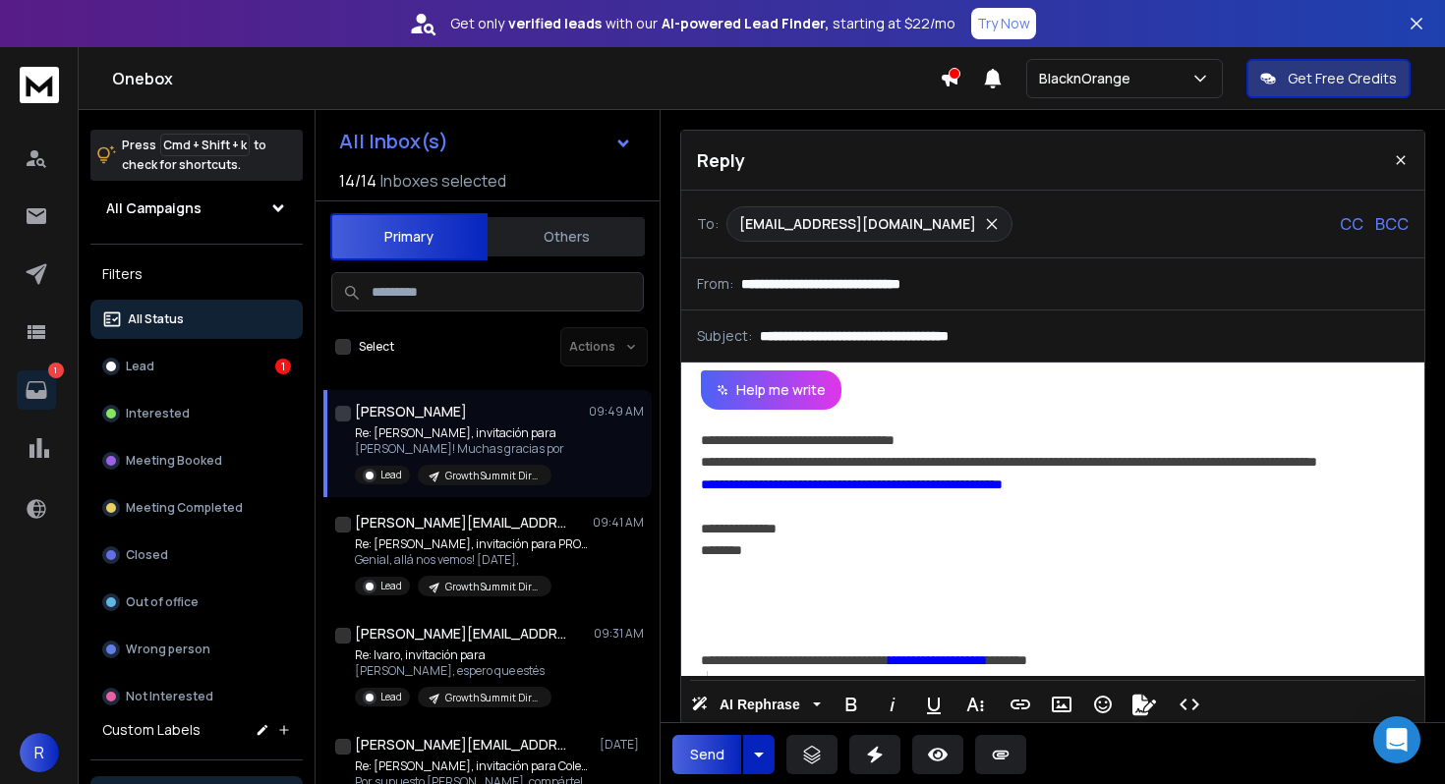
click at [802, 575] on div "**********" at bounding box center [1050, 506] width 698 height 154
click at [701, 760] on button "Send" at bounding box center [706, 754] width 69 height 39
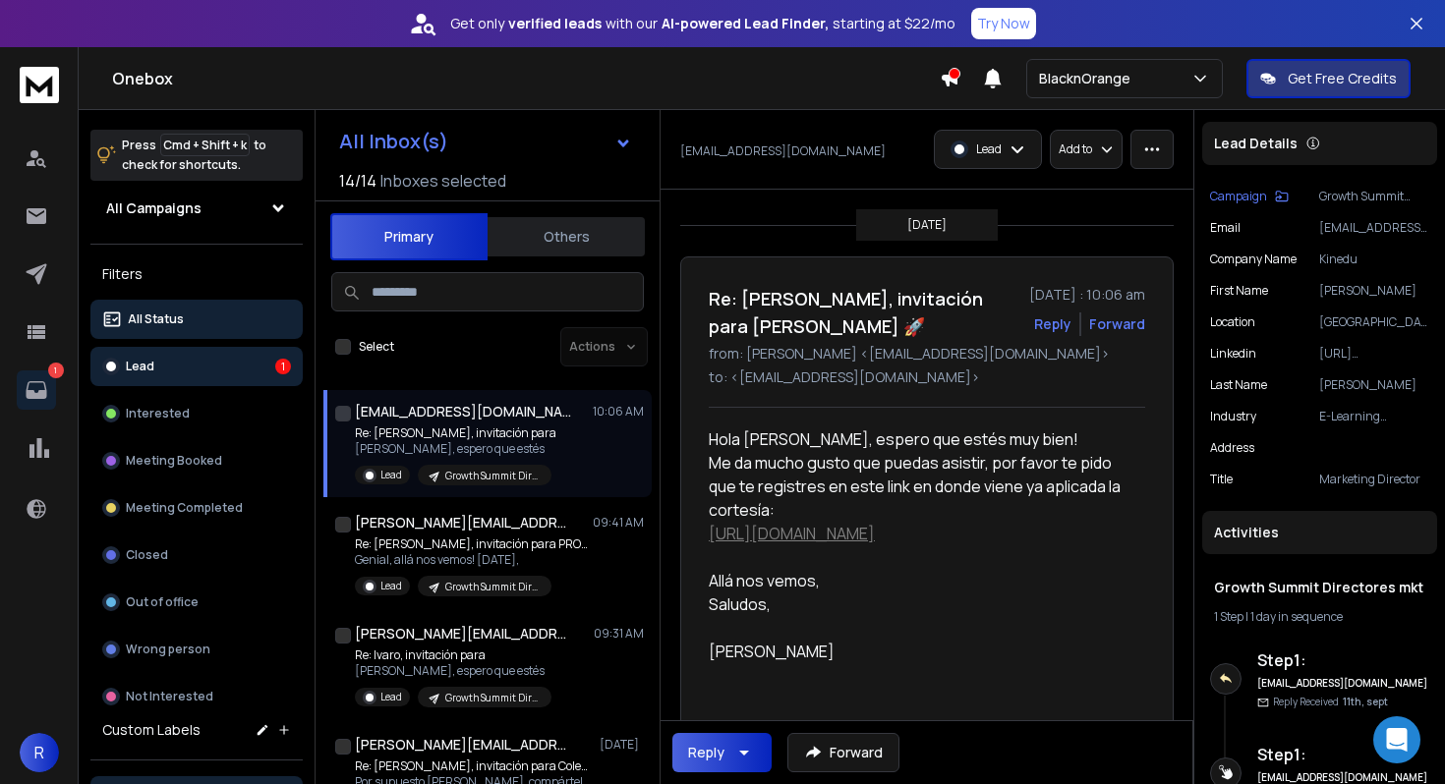
click at [244, 368] on button "Lead 1" at bounding box center [196, 366] width 212 height 39
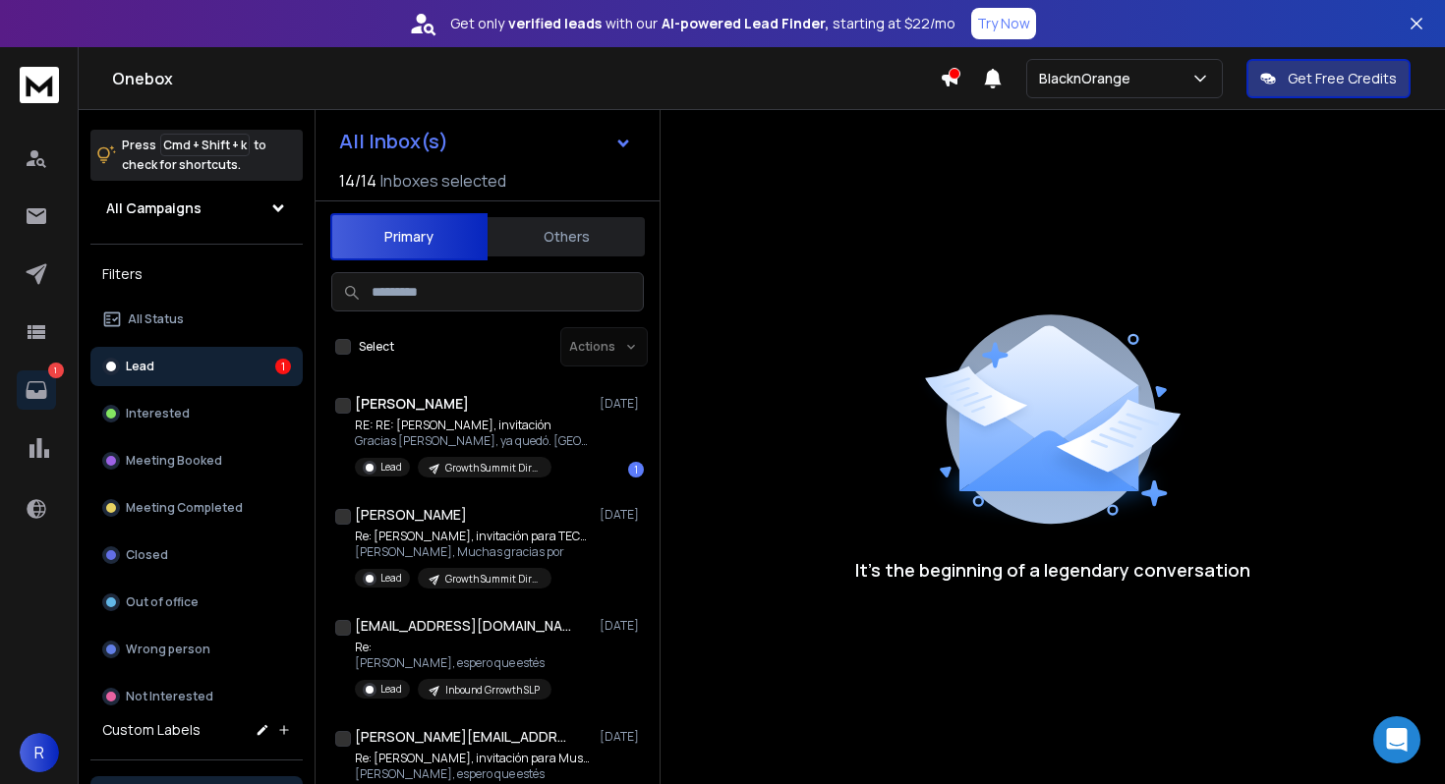
scroll to position [1005, 0]
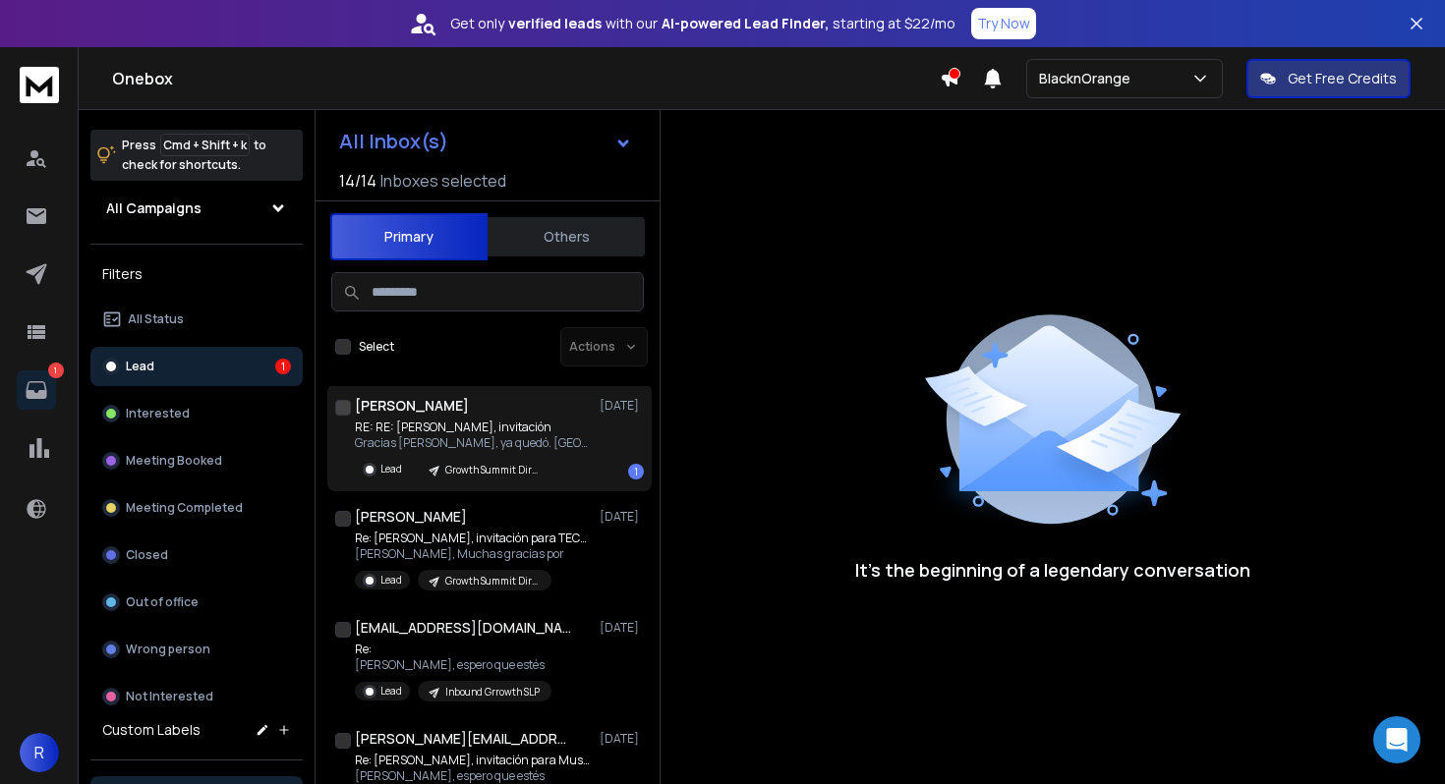
click at [514, 436] on p "Gracias [PERSON_NAME], ya quedó. [GEOGRAPHIC_DATA]," at bounding box center [473, 443] width 236 height 16
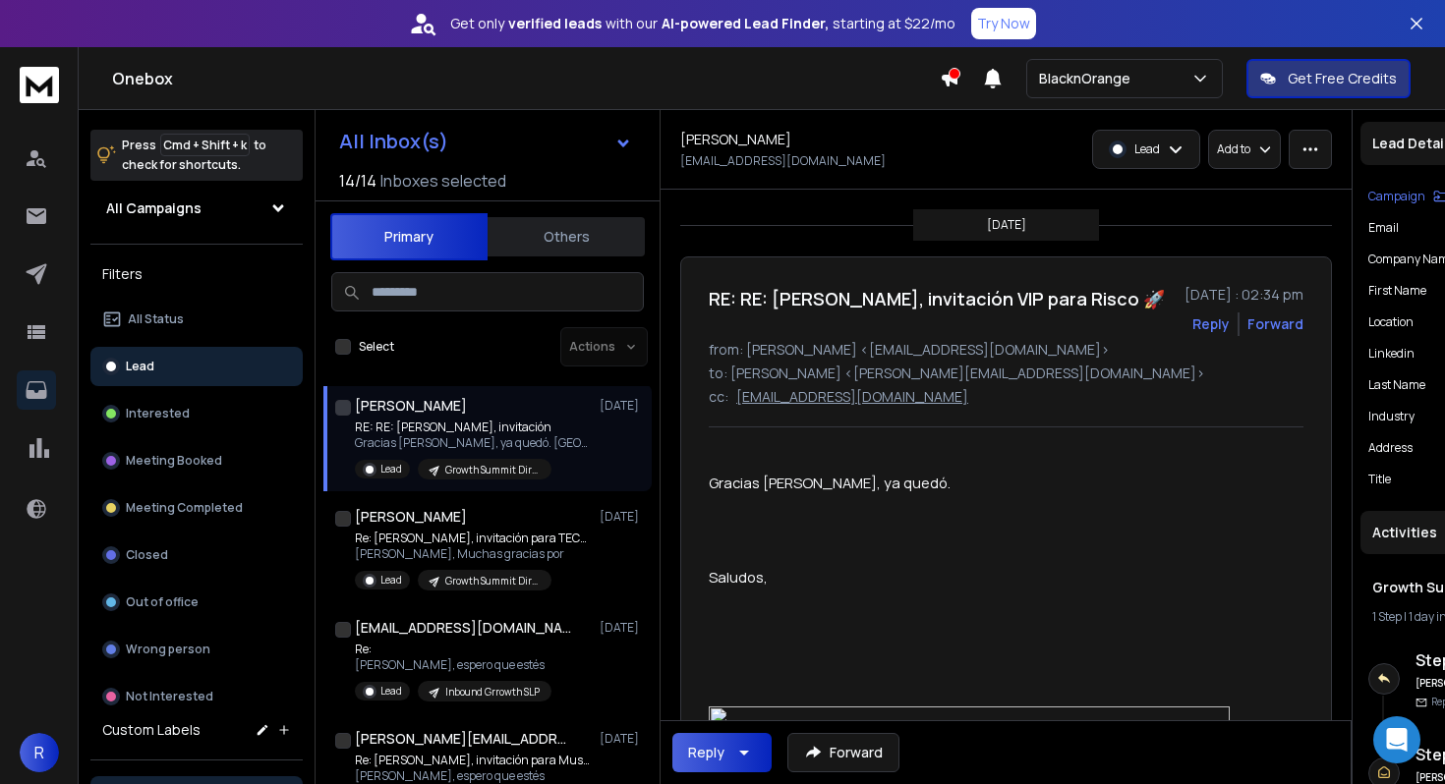
click at [162, 376] on button "Lead" at bounding box center [196, 366] width 212 height 39
